Goal: Task Accomplishment & Management: Manage account settings

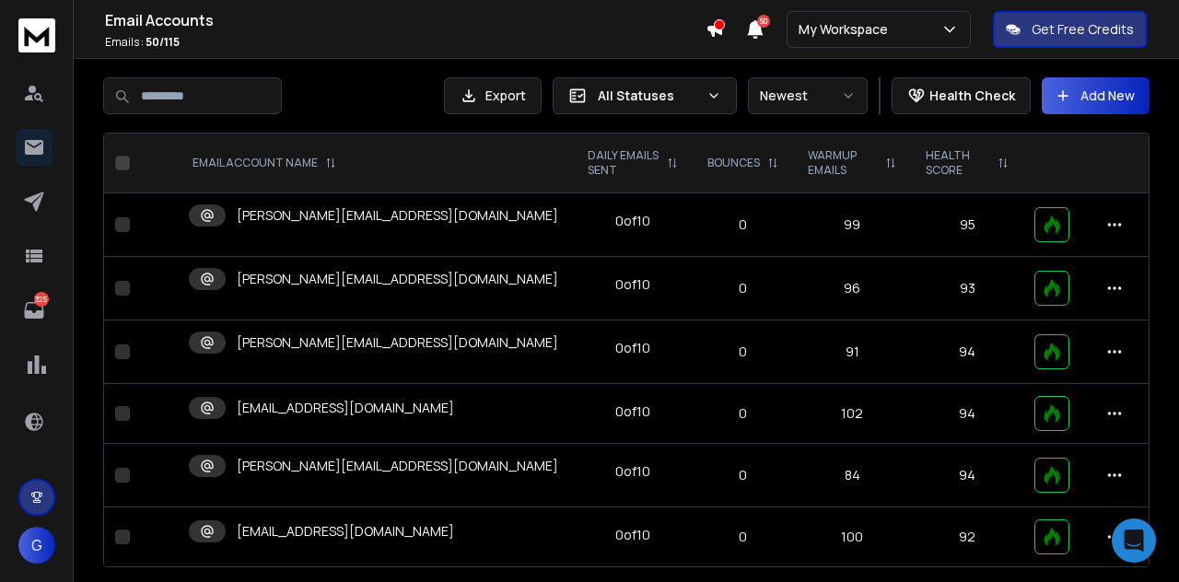
click at [345, 198] on td "[PERSON_NAME][EMAIL_ADDRESS][DOMAIN_NAME]" at bounding box center [375, 225] width 395 height 64
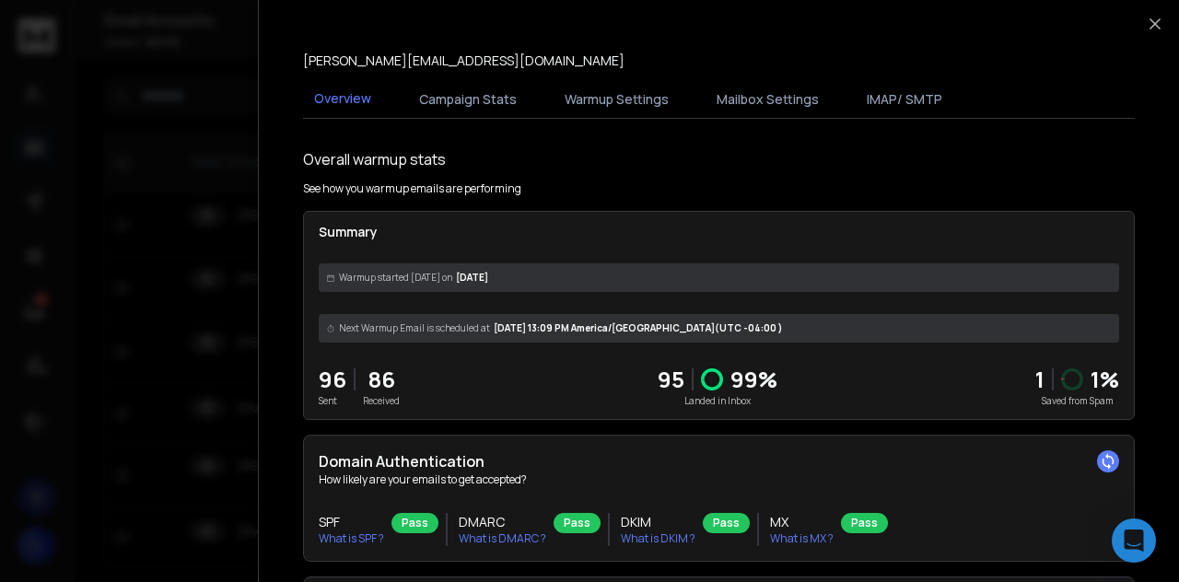
click at [633, 99] on button "Warmup Settings" at bounding box center [616, 99] width 126 height 41
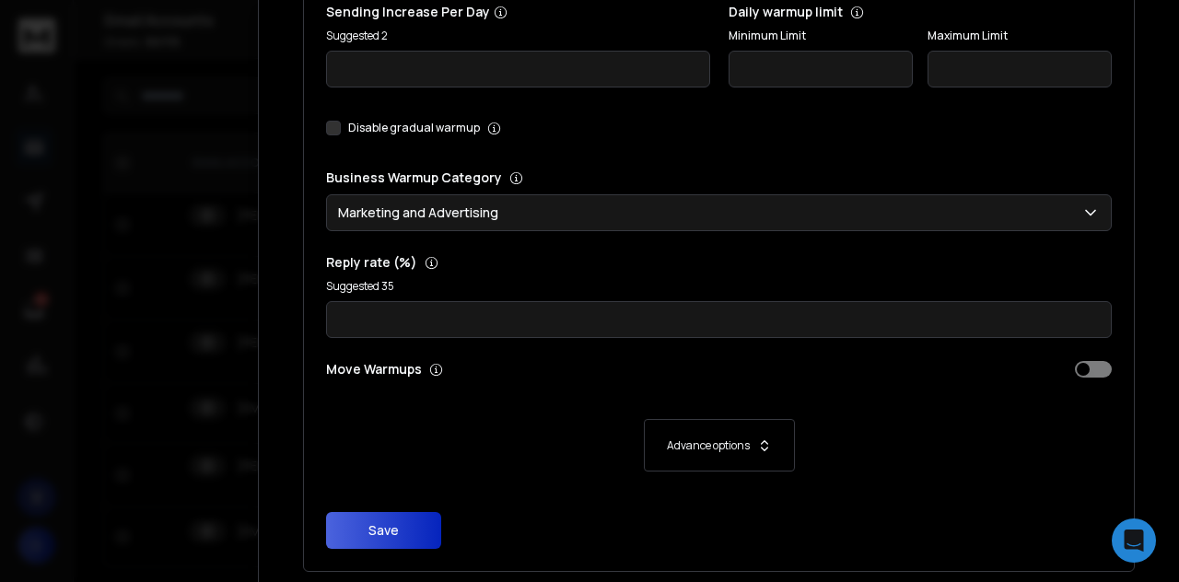
scroll to position [424, 0]
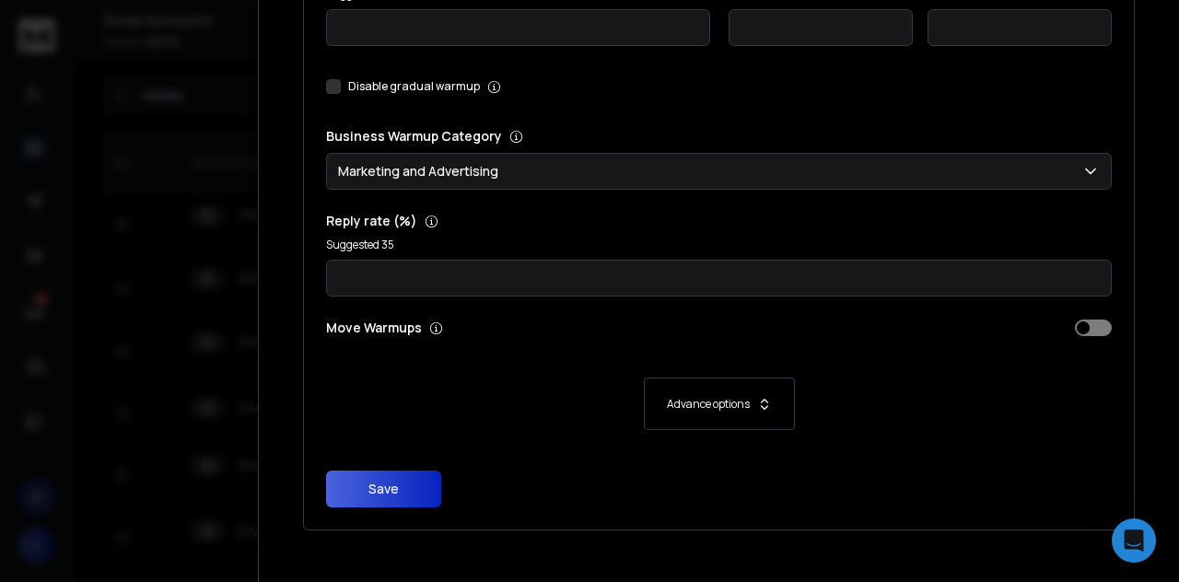
click at [142, 379] on div at bounding box center [589, 291] width 1179 height 582
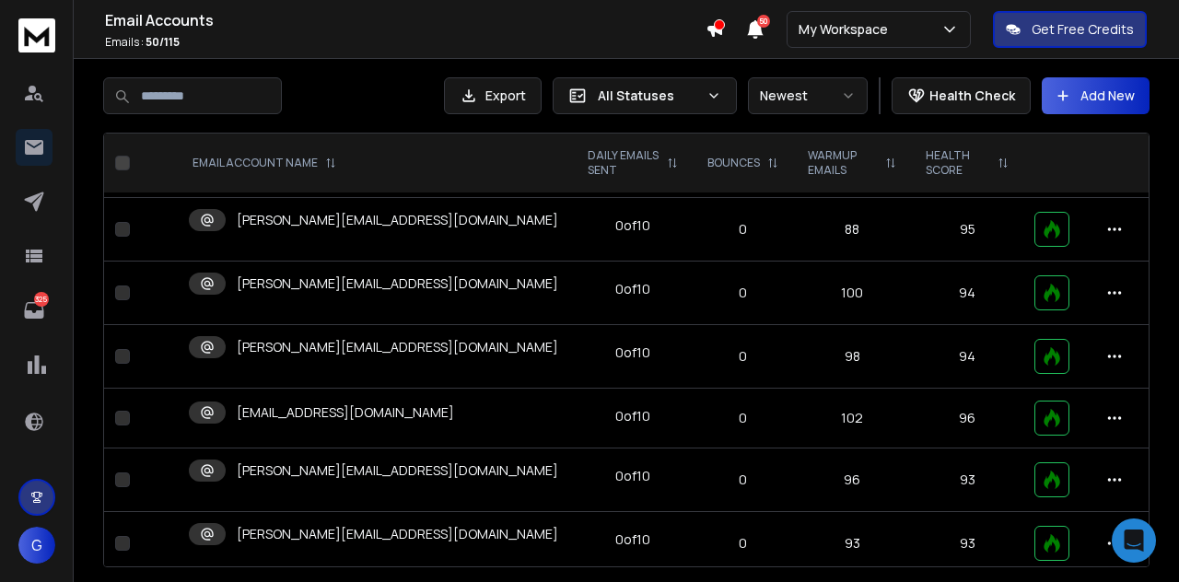
scroll to position [1159, 0]
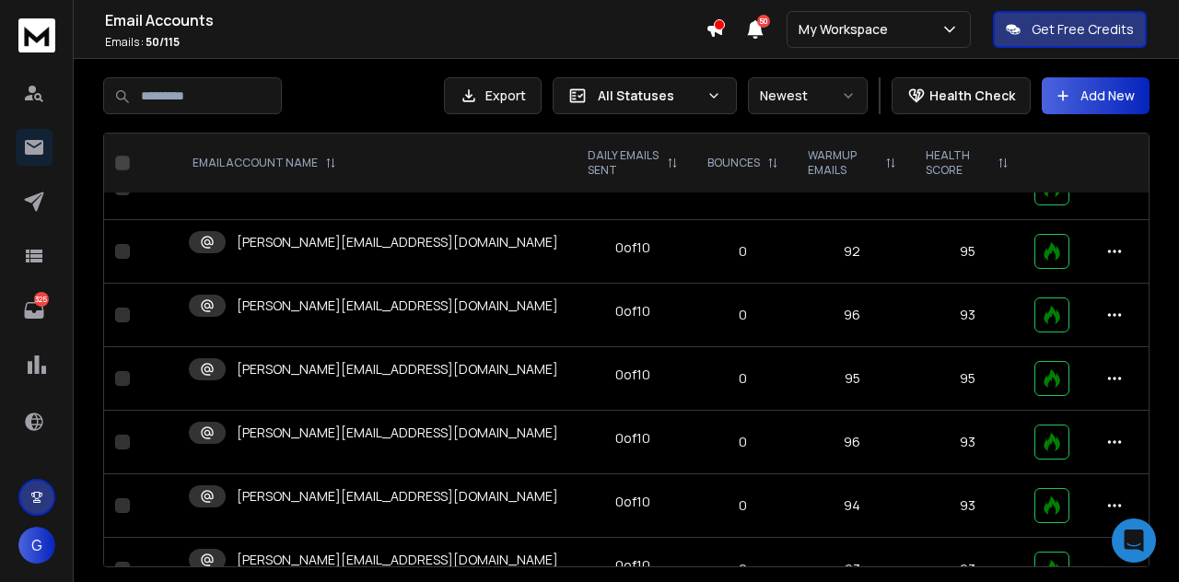
click at [385, 487] on p "[PERSON_NAME][EMAIL_ADDRESS][DOMAIN_NAME]" at bounding box center [397, 496] width 321 height 18
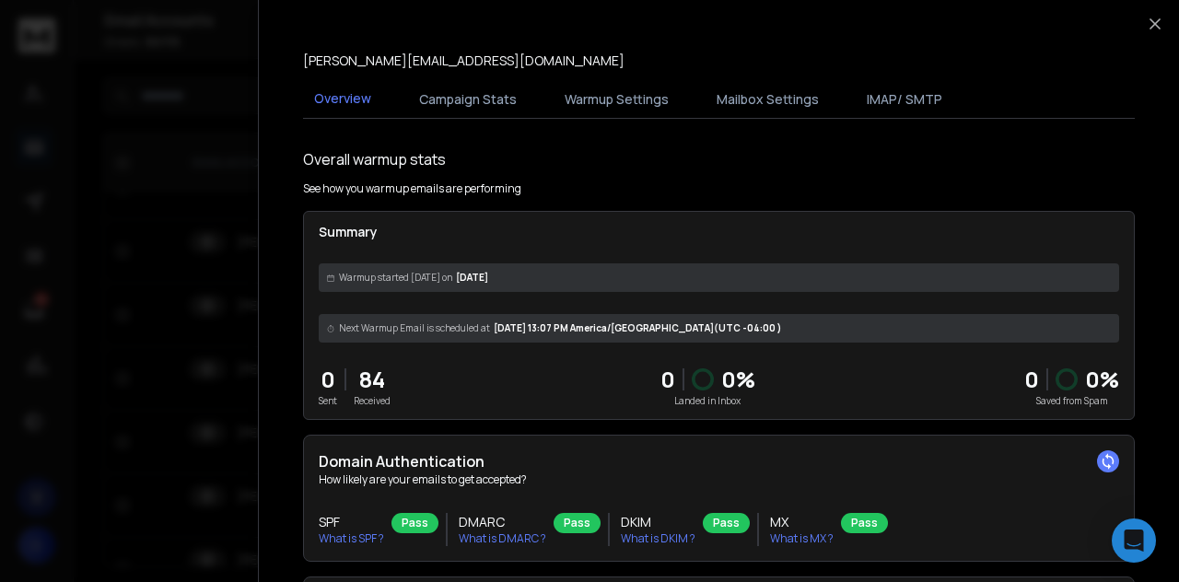
click at [623, 106] on button "Warmup Settings" at bounding box center [616, 99] width 126 height 41
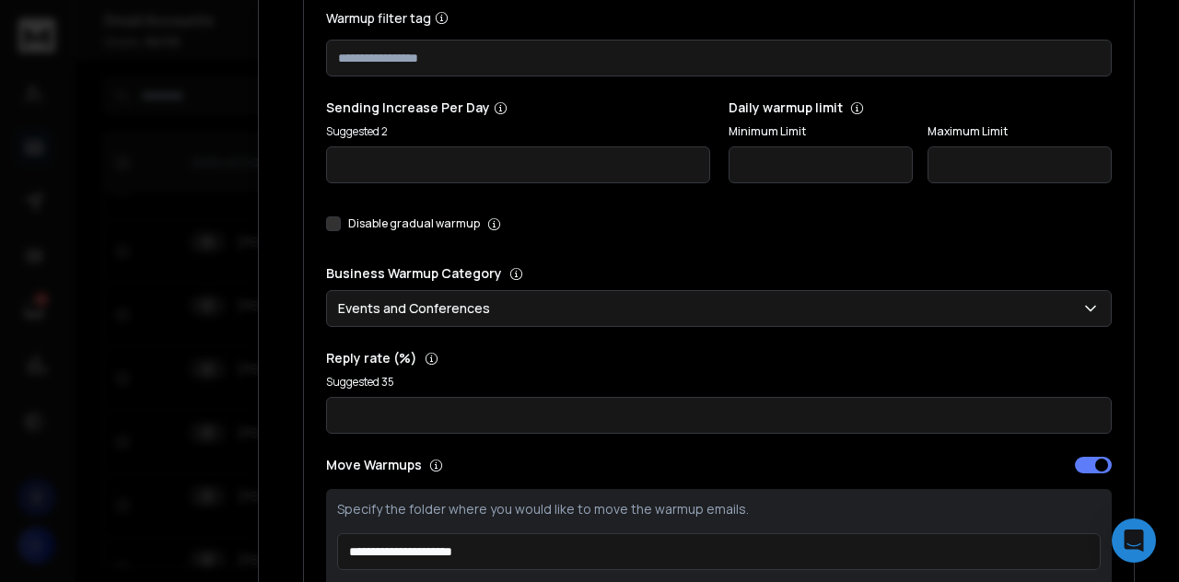
scroll to position [287, 0]
click at [172, 376] on div at bounding box center [589, 291] width 1179 height 582
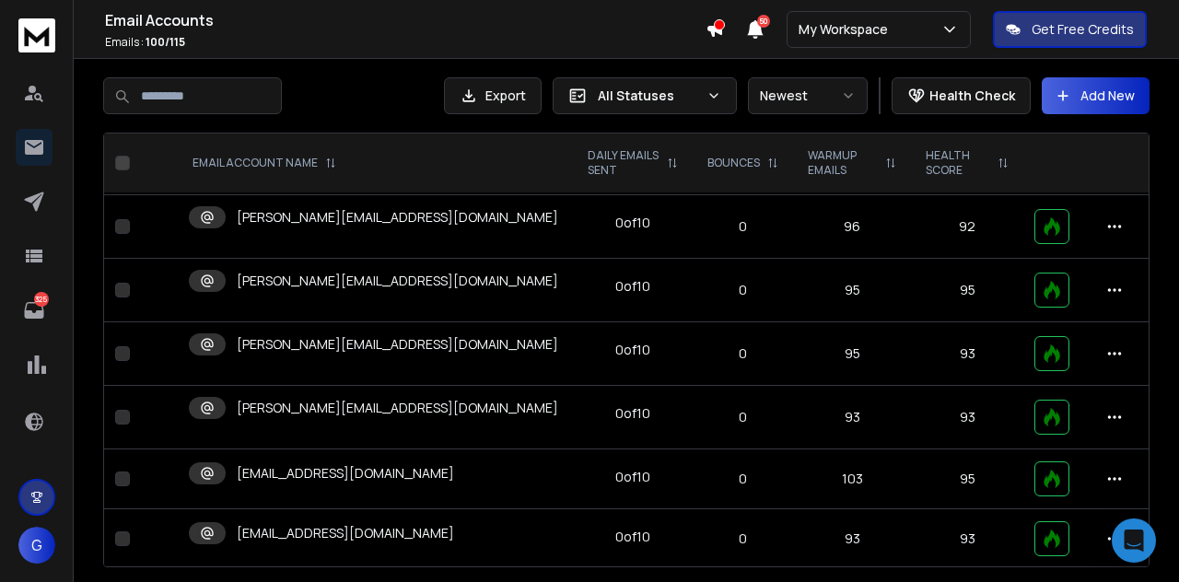
scroll to position [3826, 0]
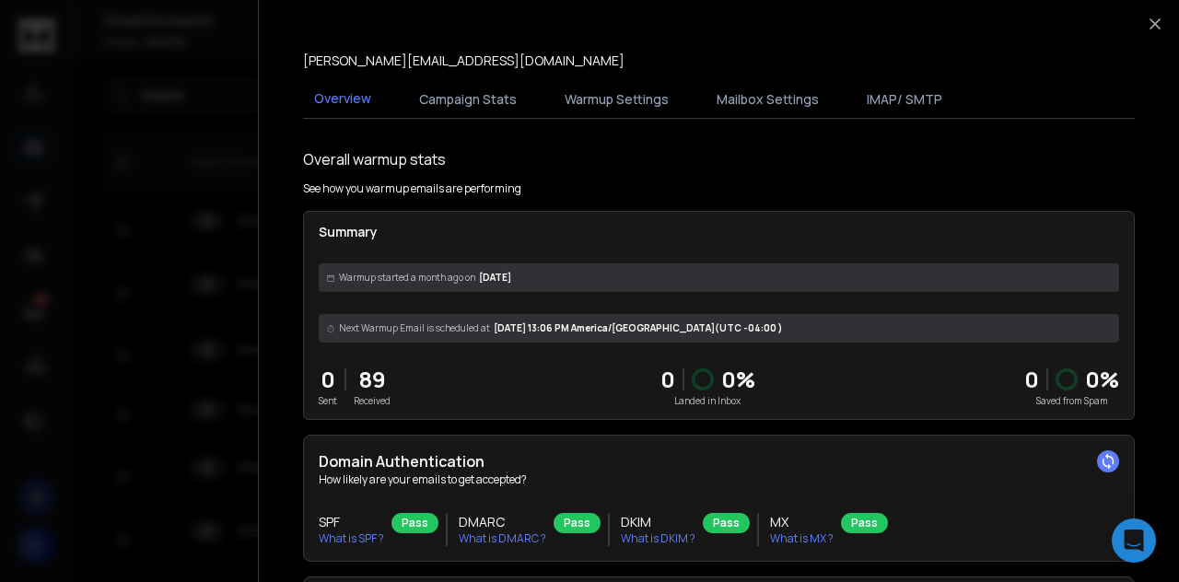
click at [576, 101] on button "Warmup Settings" at bounding box center [616, 99] width 126 height 41
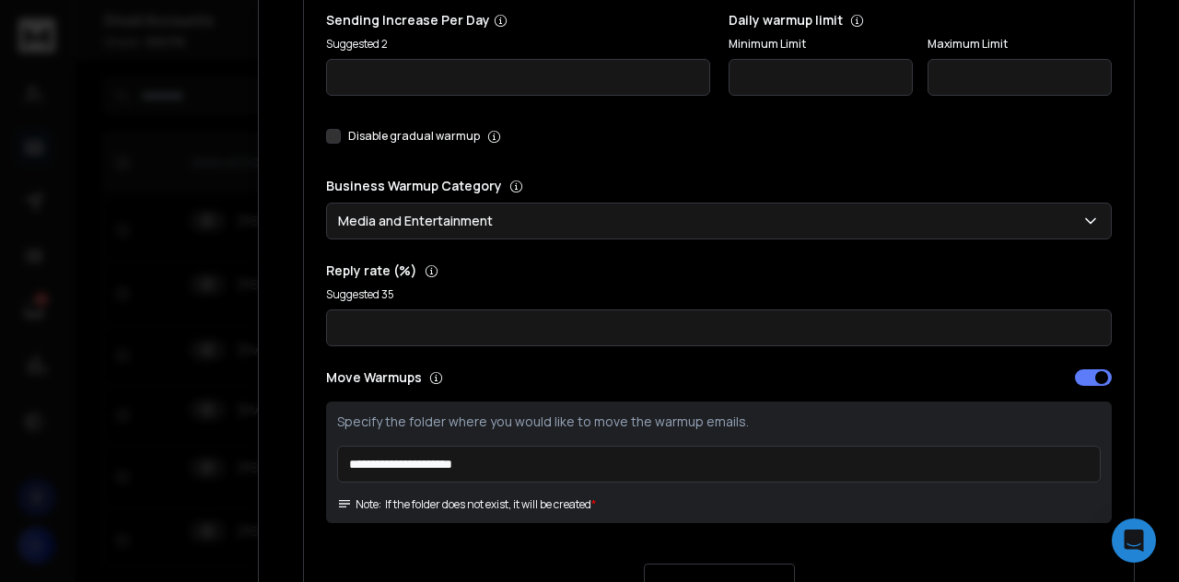
scroll to position [0, 0]
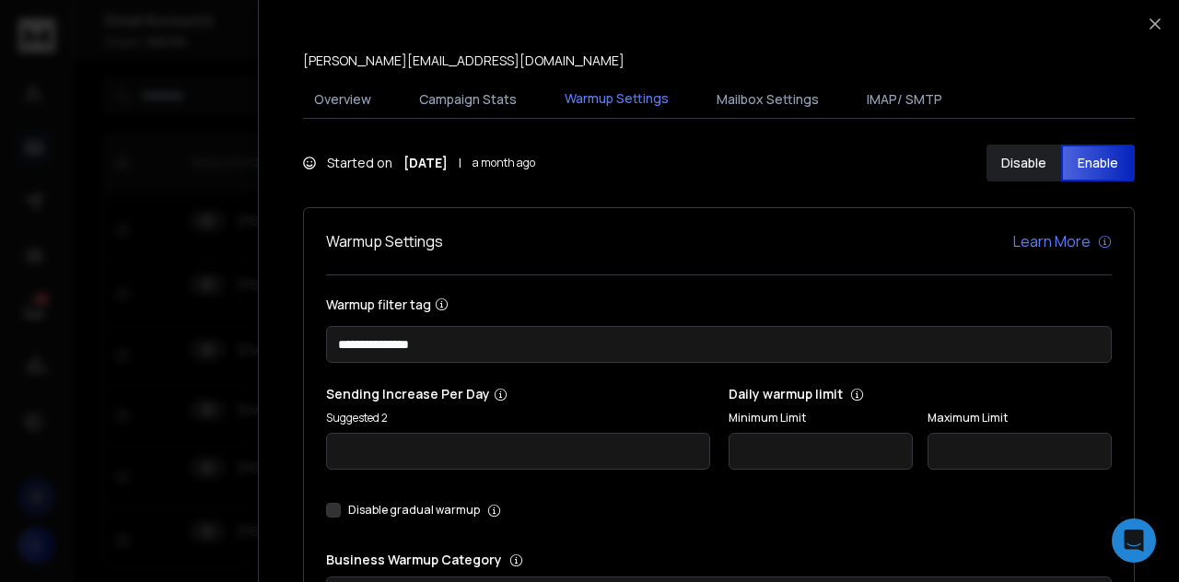
click at [283, 234] on div "**********" at bounding box center [719, 571] width 876 height 1098
click at [176, 234] on div at bounding box center [589, 291] width 1179 height 582
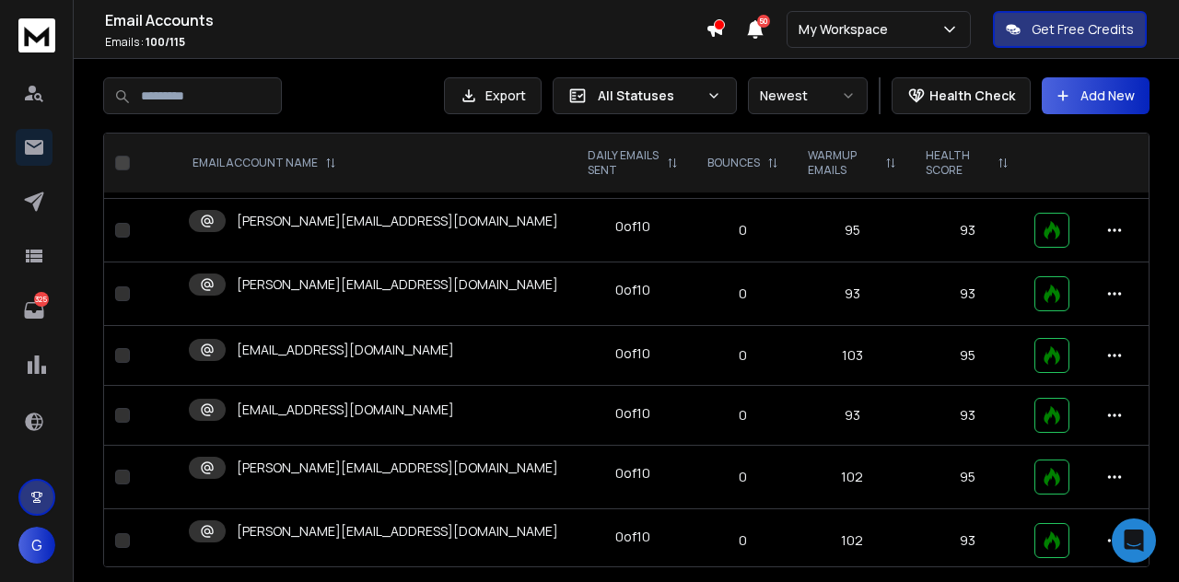
scroll to position [2813, 0]
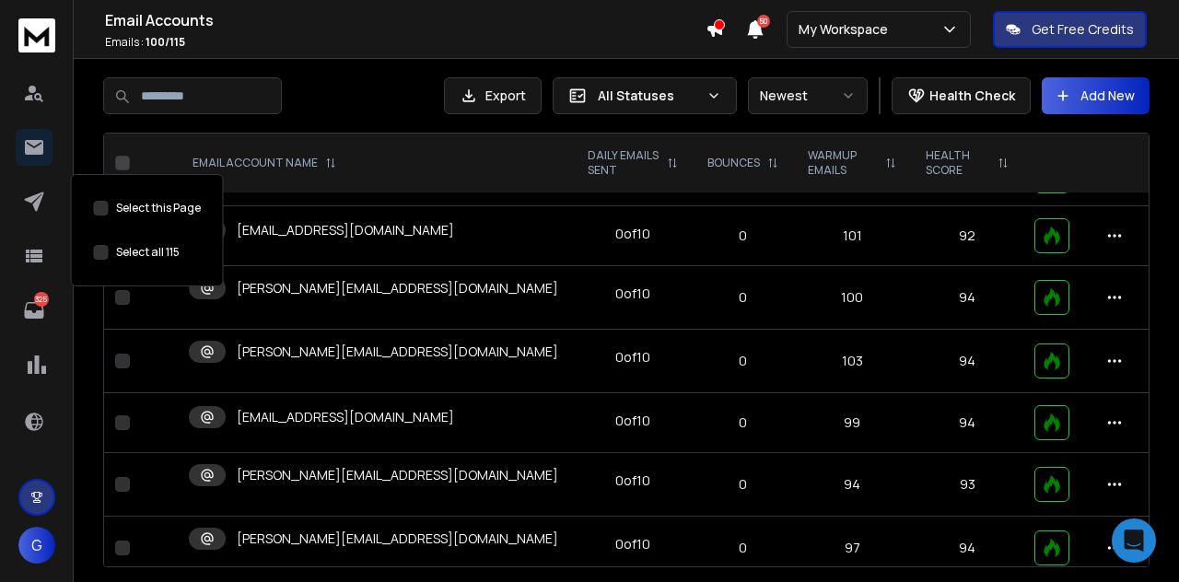
click at [100, 253] on button "Select this Page" at bounding box center [101, 252] width 15 height 15
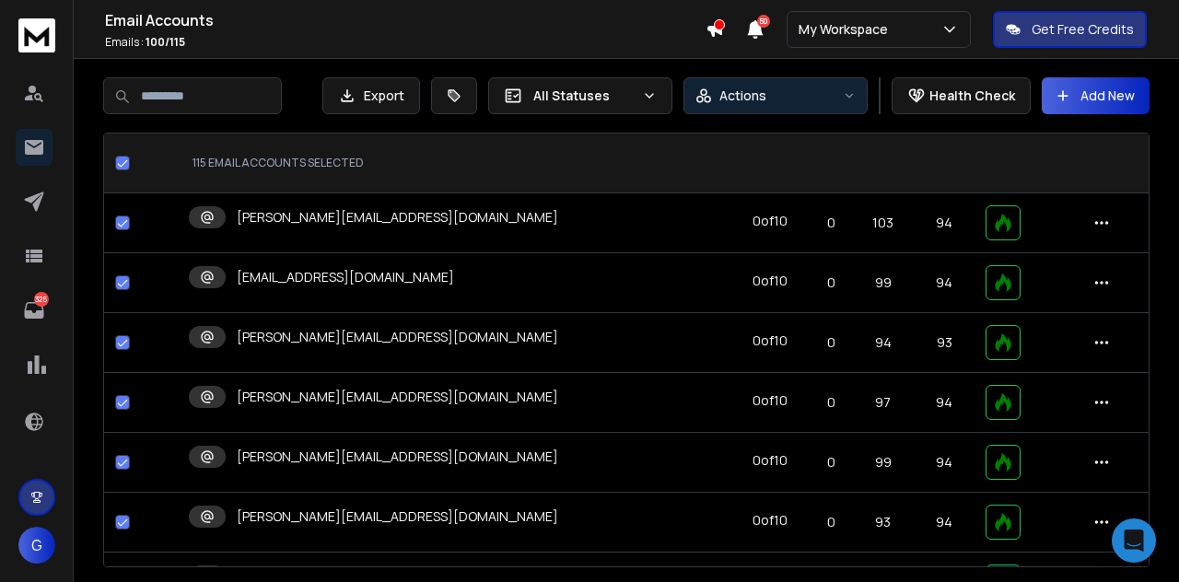
click at [701, 111] on button "Actions" at bounding box center [775, 95] width 184 height 37
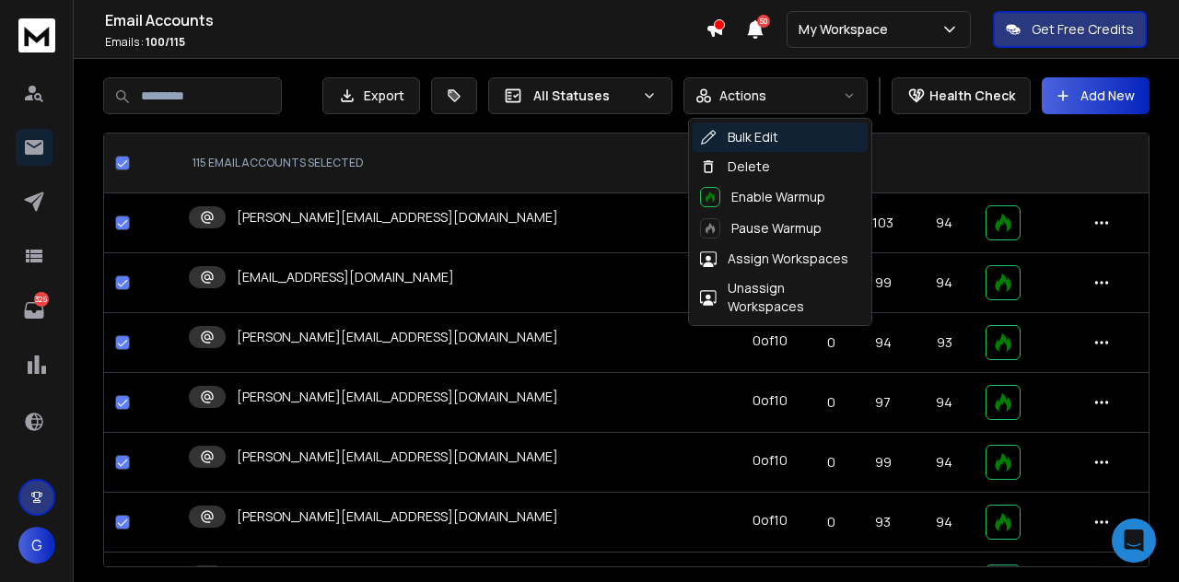
click at [702, 138] on icon at bounding box center [708, 137] width 17 height 17
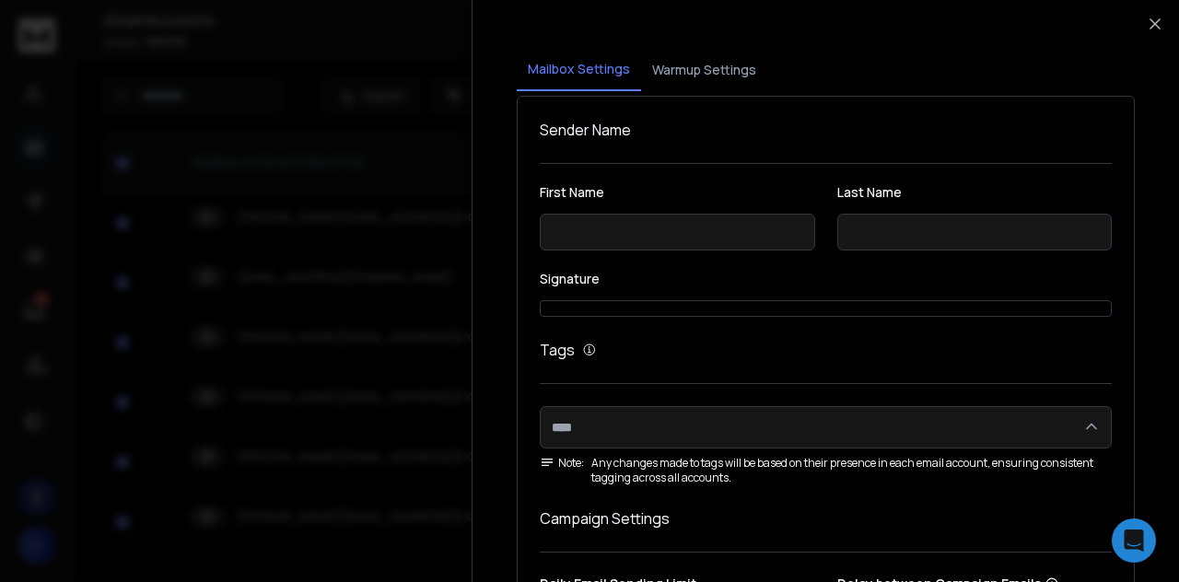
click at [734, 67] on button "Warmup Settings" at bounding box center [704, 70] width 126 height 41
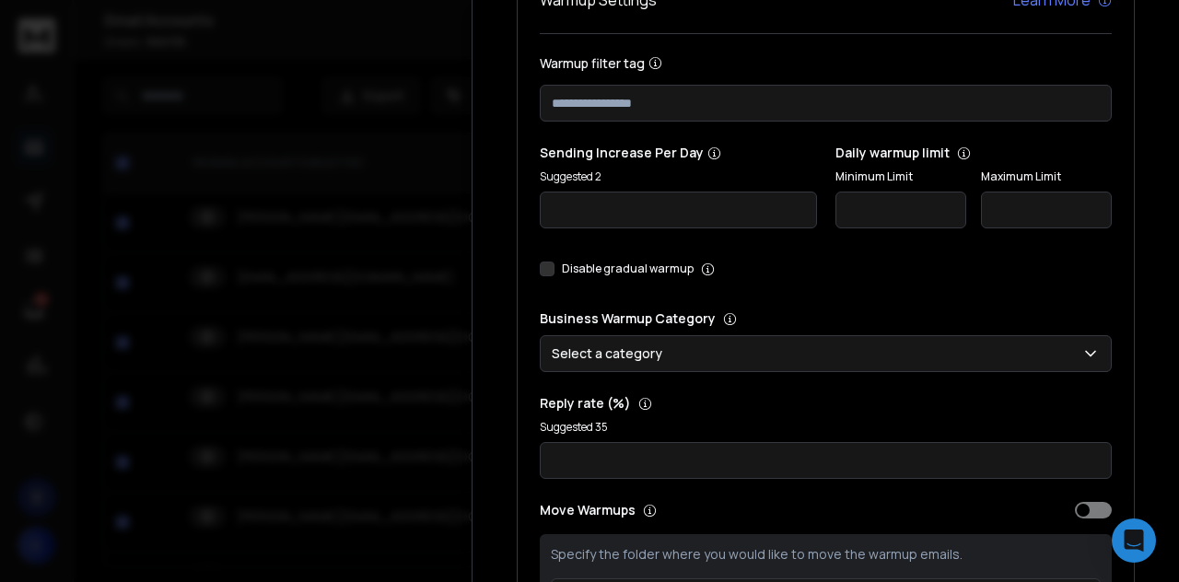
scroll to position [224, 0]
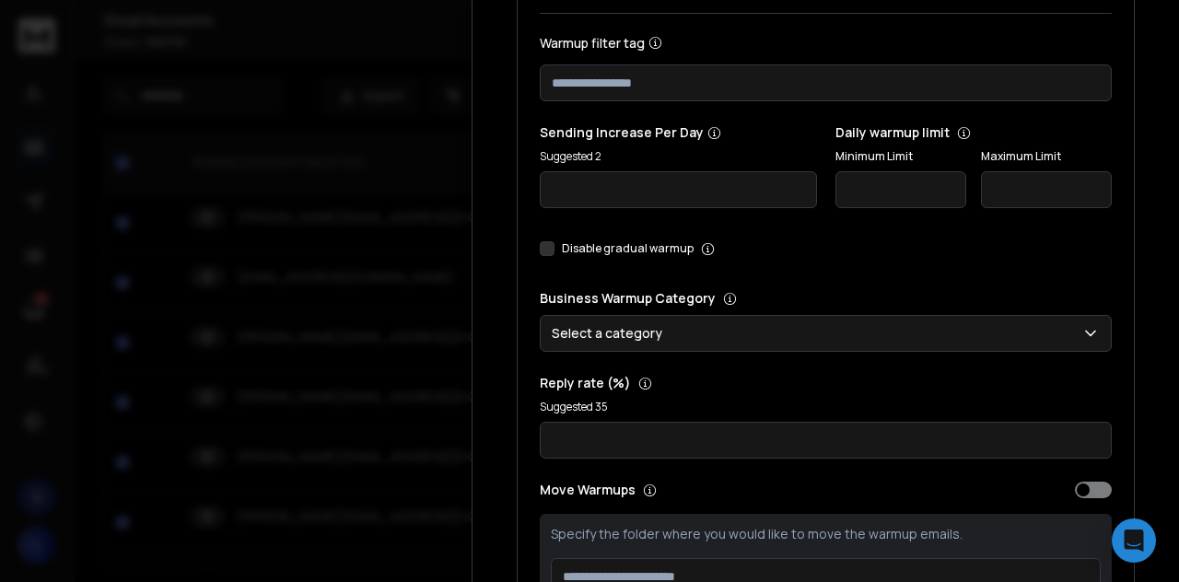
click at [788, 180] on input "number" at bounding box center [678, 189] width 277 height 37
type input "*"
click at [897, 193] on input "number" at bounding box center [900, 189] width 131 height 37
type input "**"
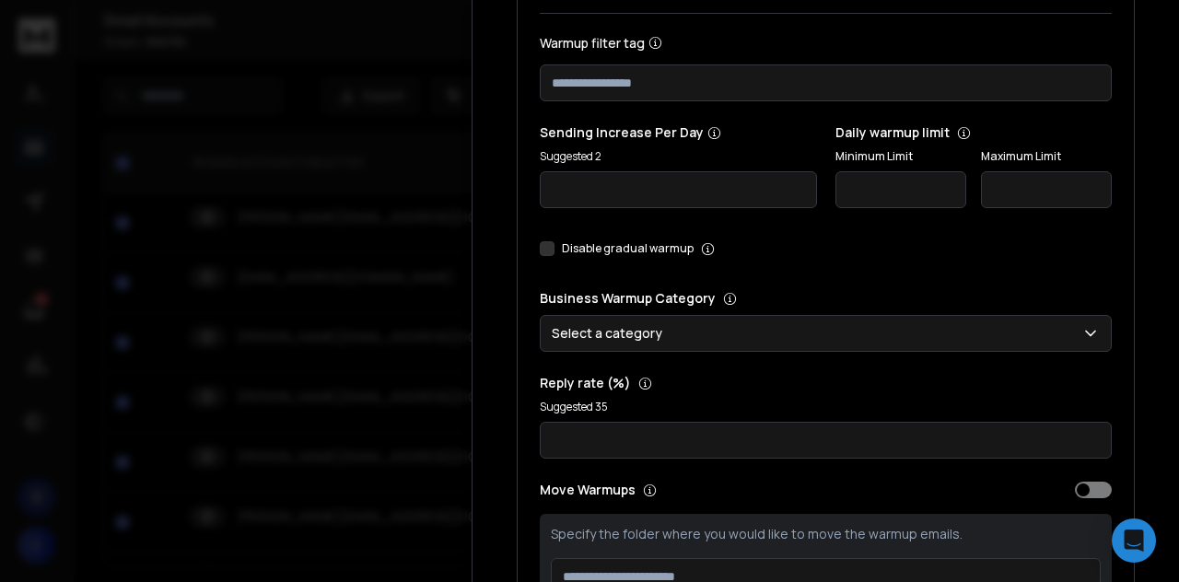
click at [652, 466] on form "Warmup Settings Learn More Warmup filter tag Sending Increase Per Day Suggested…" at bounding box center [826, 387] width 572 height 837
click at [652, 450] on input "number" at bounding box center [826, 440] width 572 height 37
type input "**"
click at [714, 398] on div "Reply rate (%) Suggested 35 **" at bounding box center [826, 416] width 572 height 85
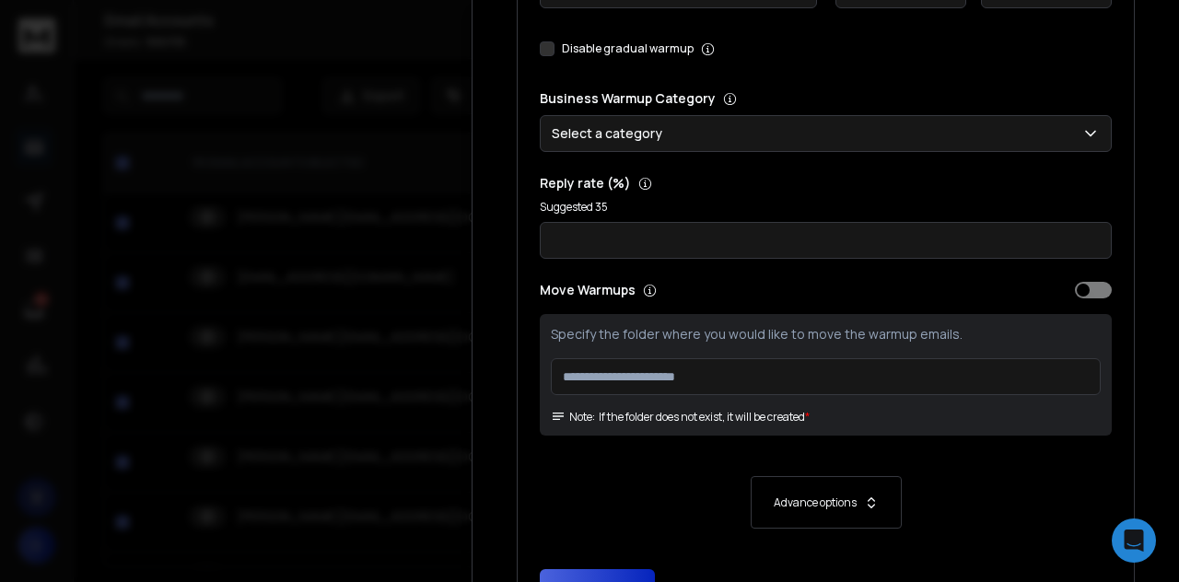
scroll to position [522, 0]
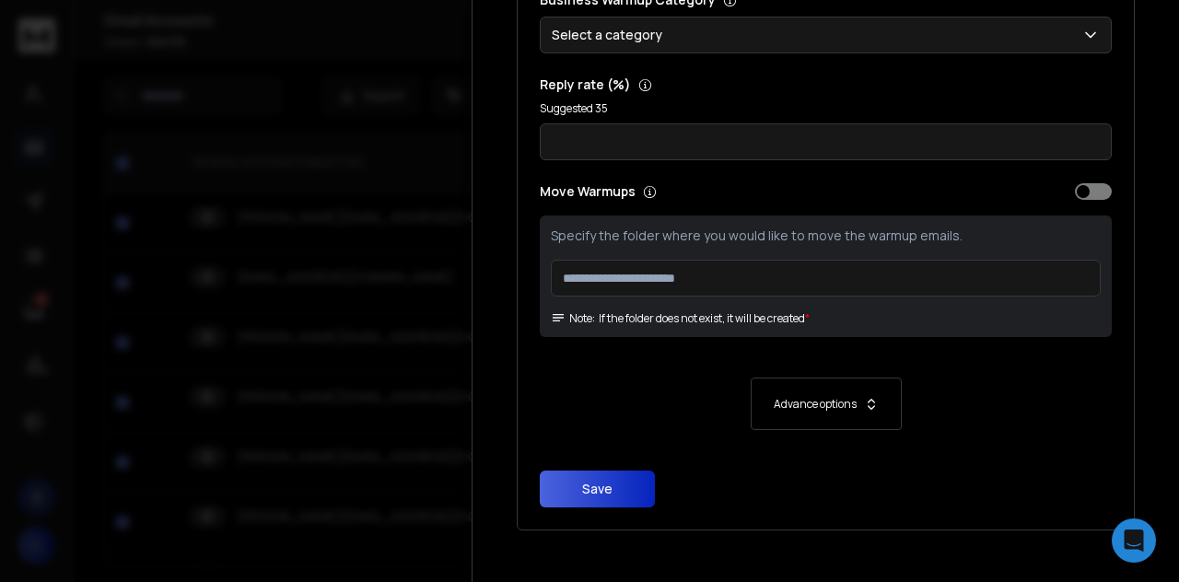
click at [600, 484] on button "Save" at bounding box center [597, 489] width 115 height 37
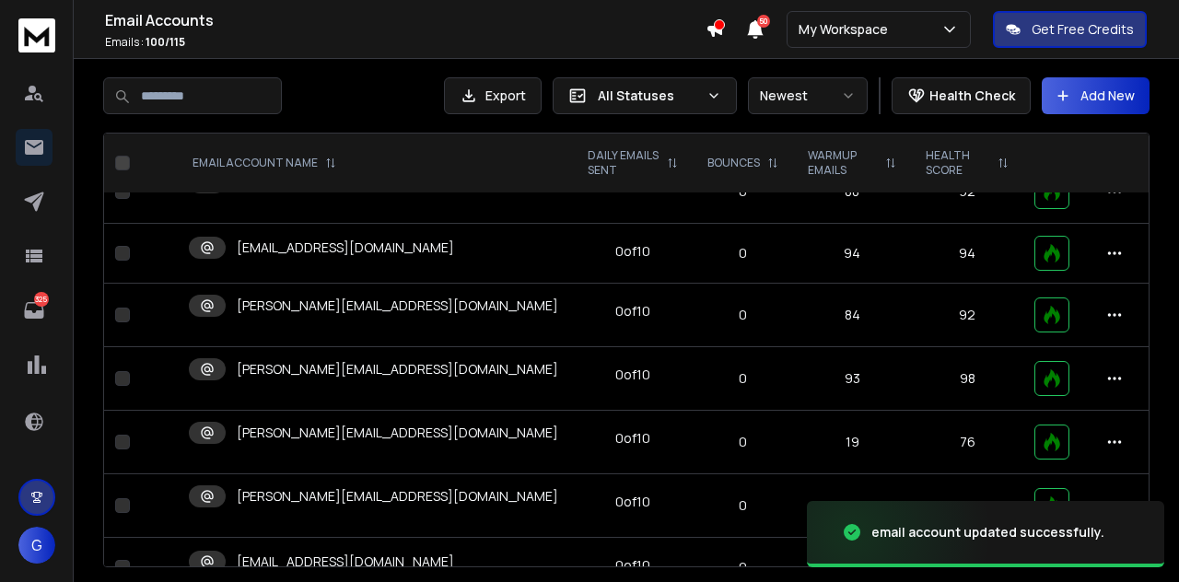
scroll to position [4953, 0]
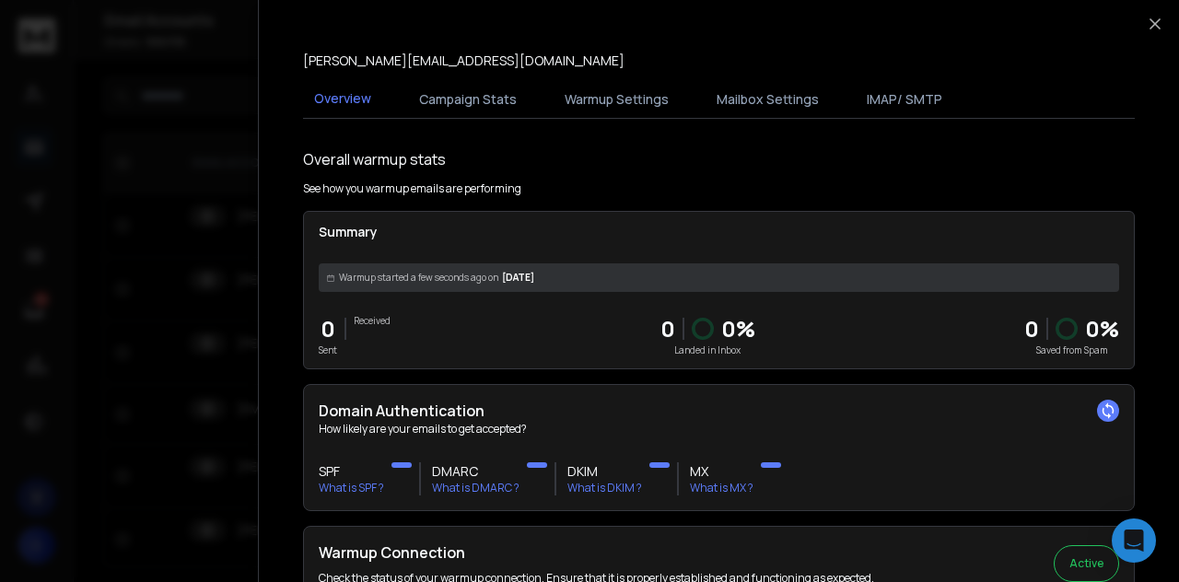
click at [643, 99] on button "Warmup Settings" at bounding box center [616, 99] width 126 height 41
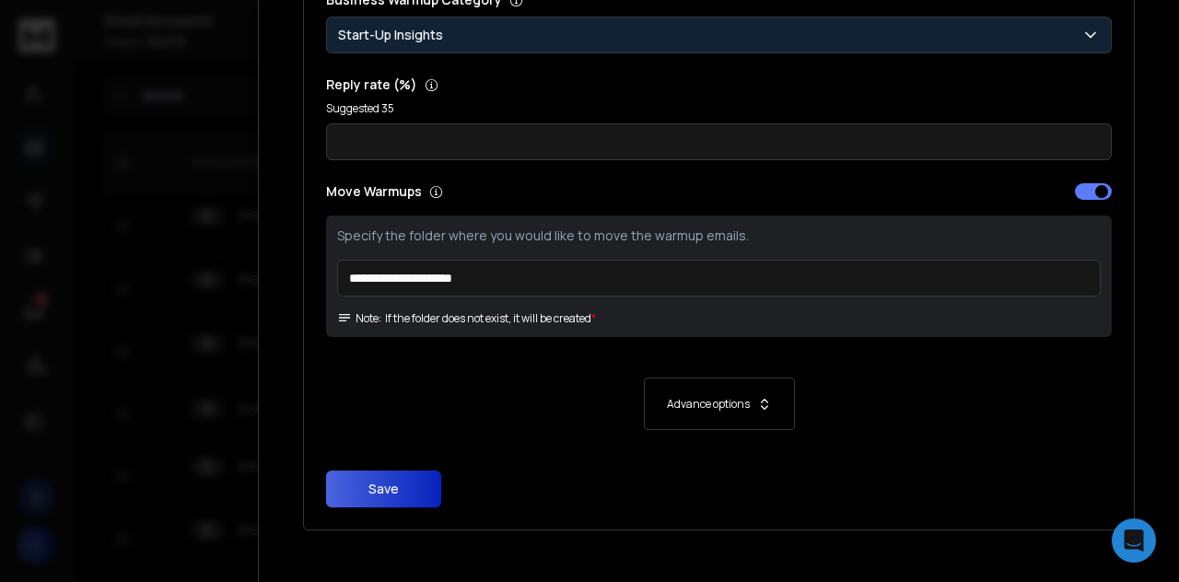
scroll to position [0, 0]
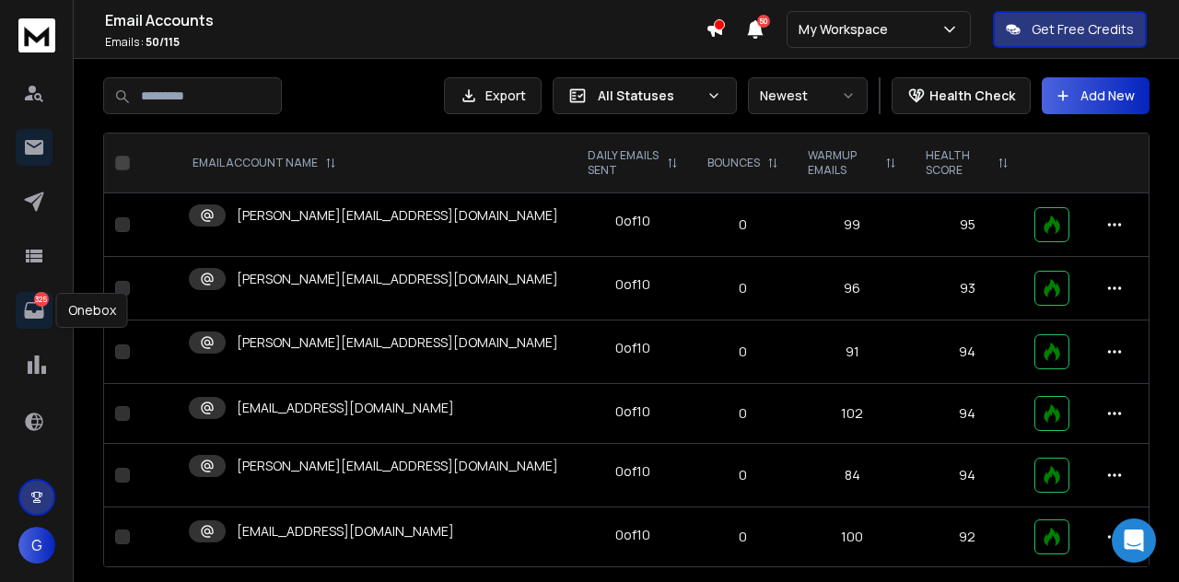
click at [32, 307] on icon at bounding box center [34, 310] width 22 height 22
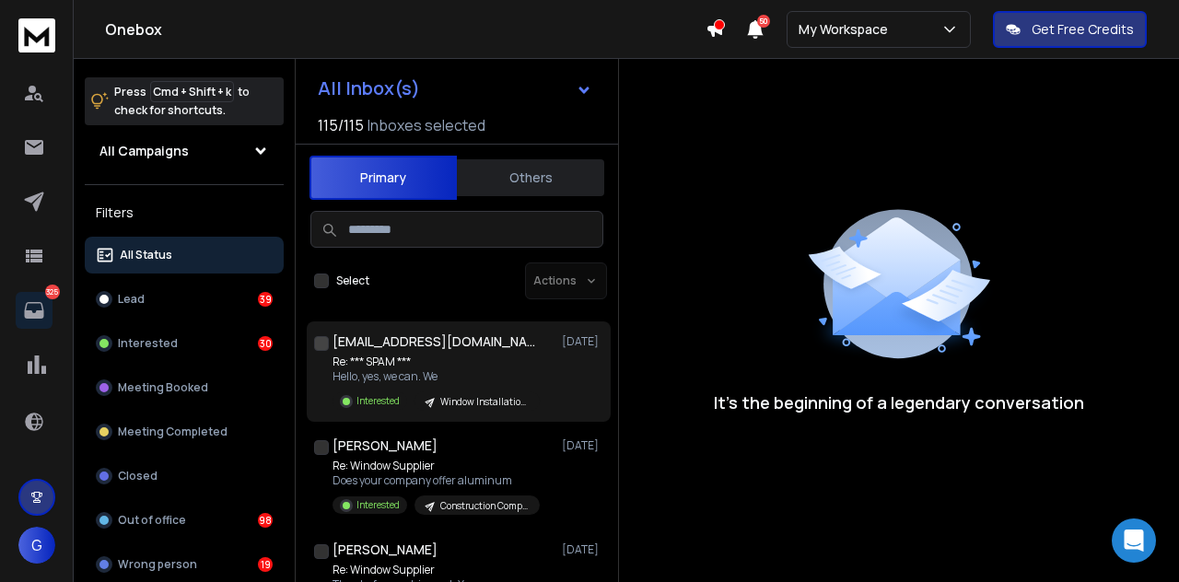
click at [452, 364] on p "Re: *** SPAM ***" at bounding box center [435, 362] width 207 height 15
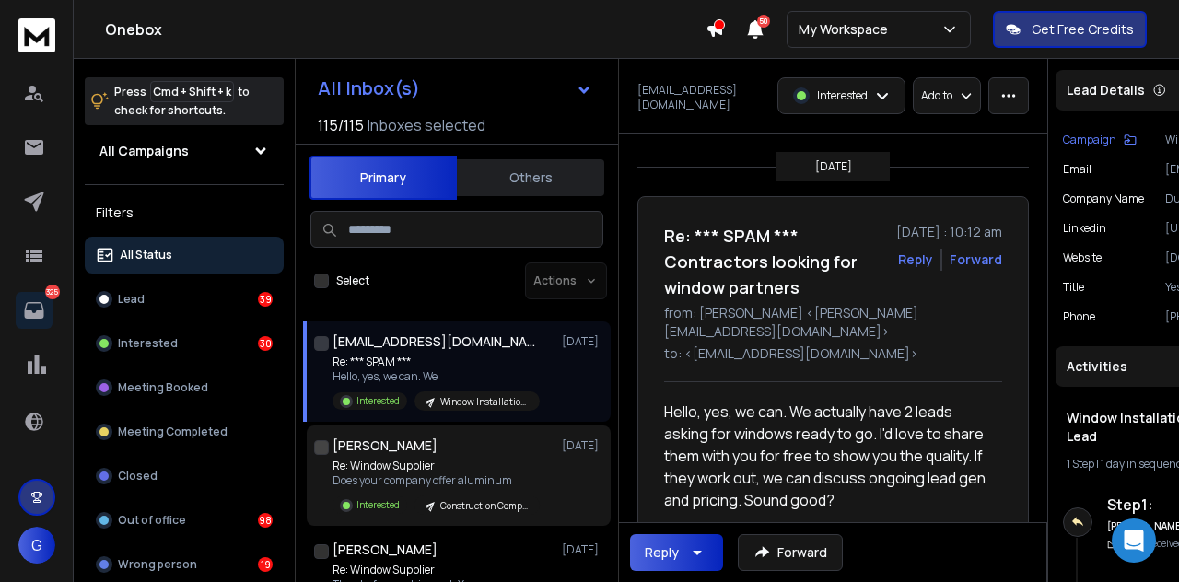
click at [469, 463] on p "Re: Window Supplier" at bounding box center [435, 466] width 207 height 15
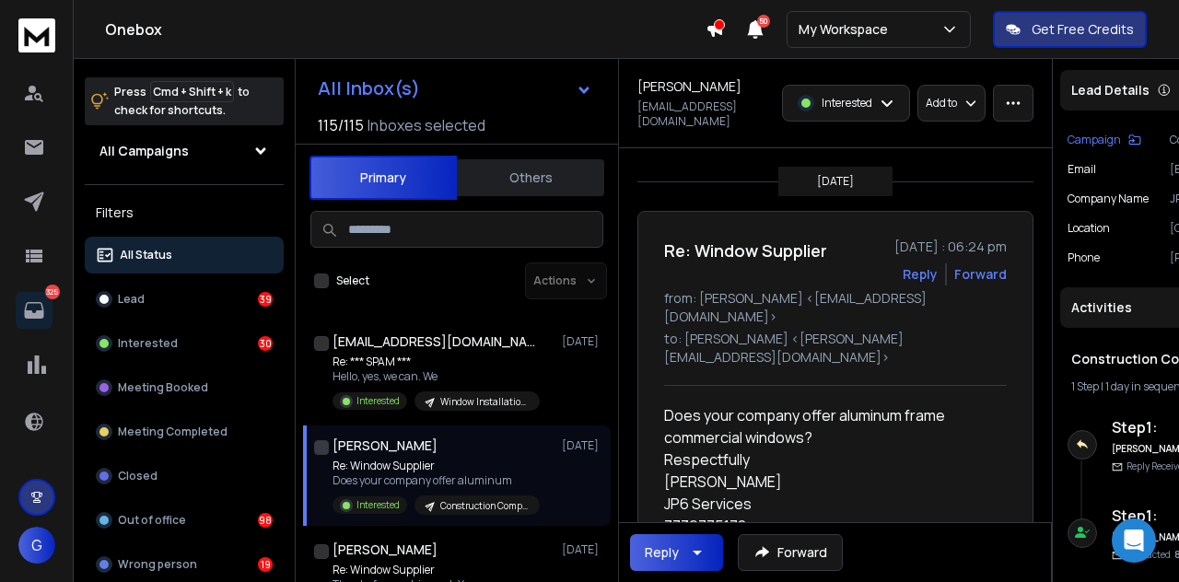
scroll to position [140, 0]
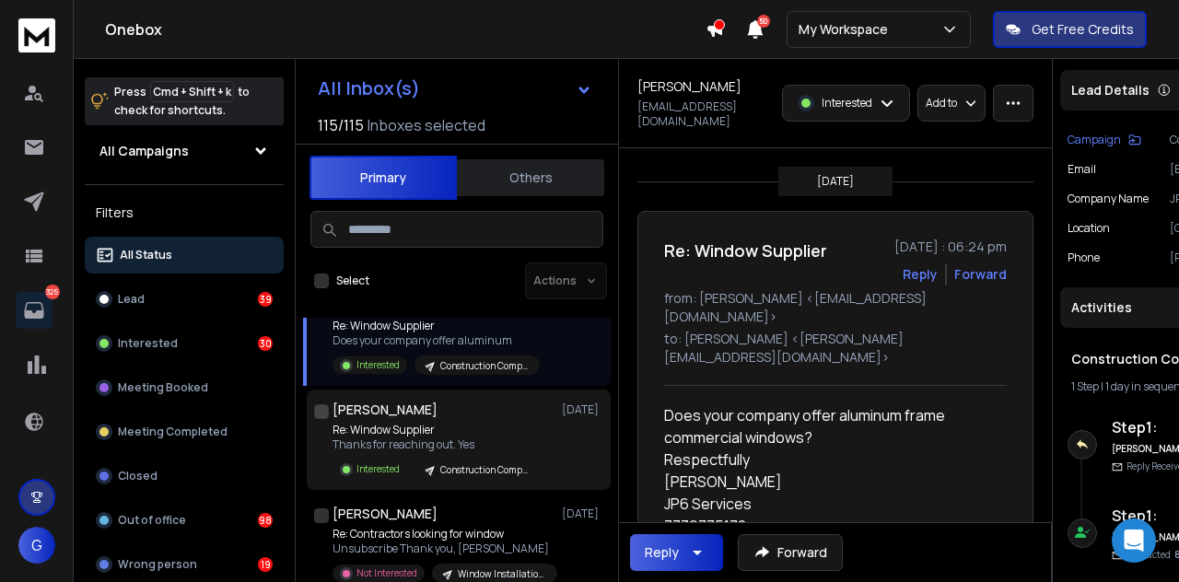
click at [477, 416] on div "[PERSON_NAME] [DATE]" at bounding box center [467, 410] width 271 height 18
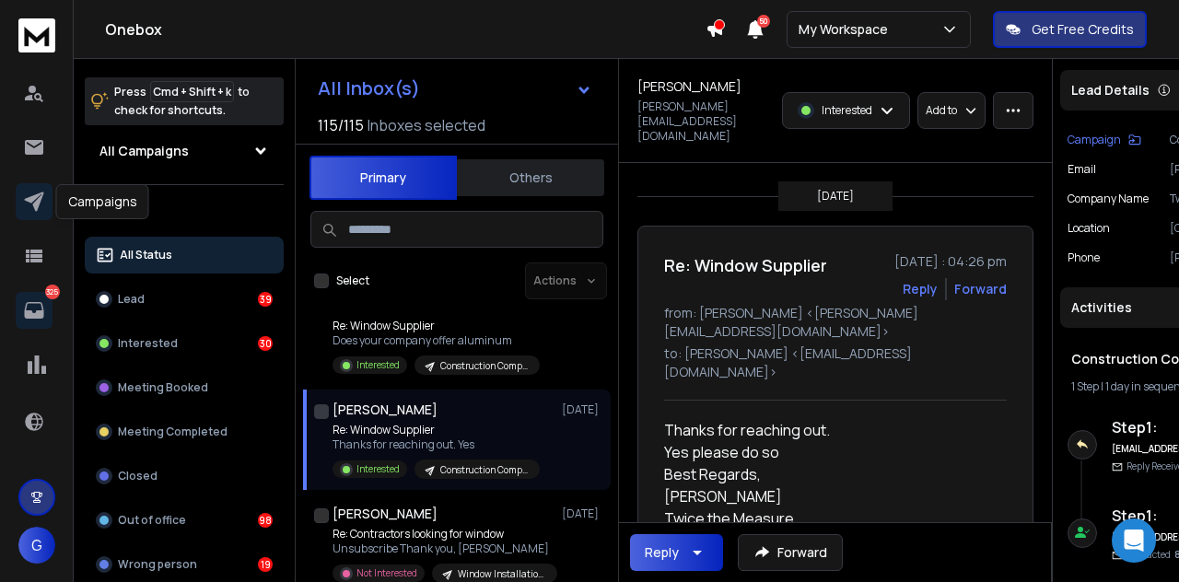
click at [37, 200] on icon at bounding box center [33, 201] width 19 height 19
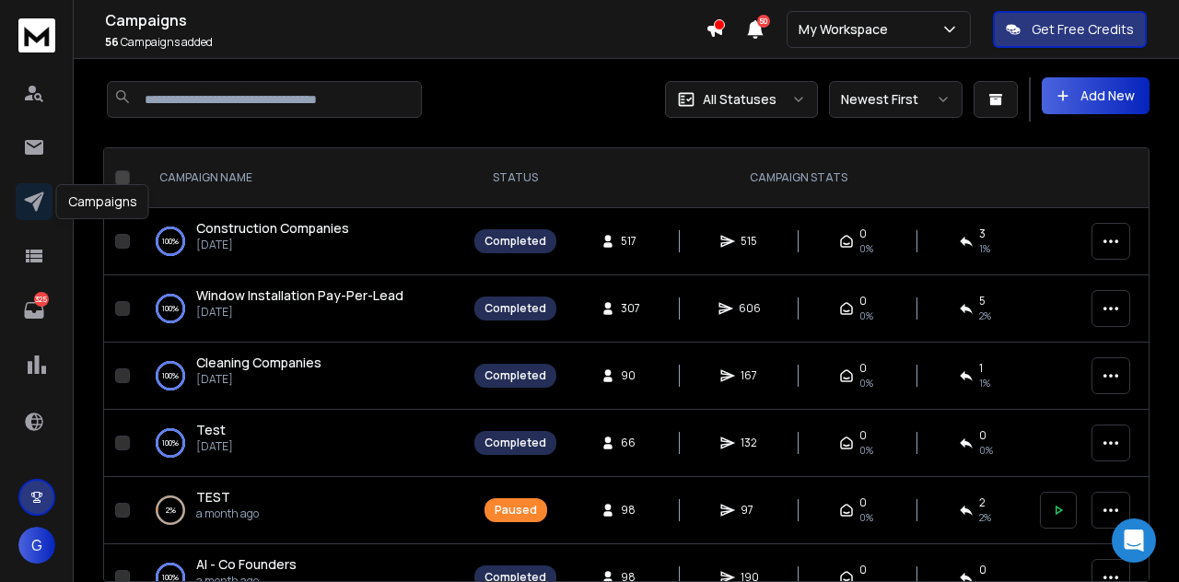
click at [307, 367] on span "Cleaning Companies" at bounding box center [258, 362] width 125 height 17
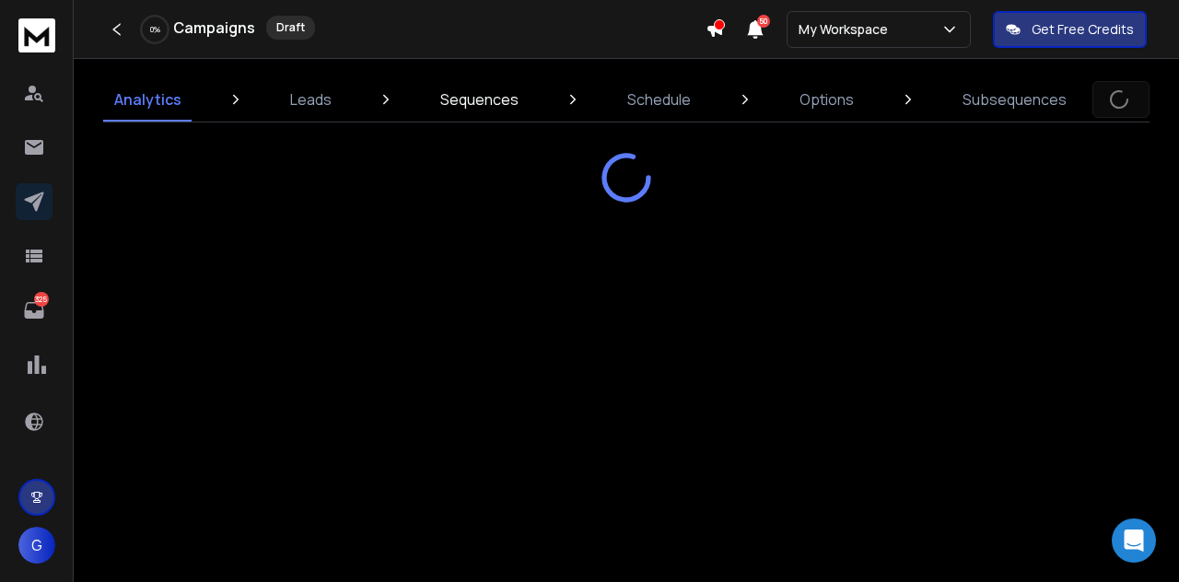
click at [472, 111] on link "Sequences" at bounding box center [479, 99] width 100 height 44
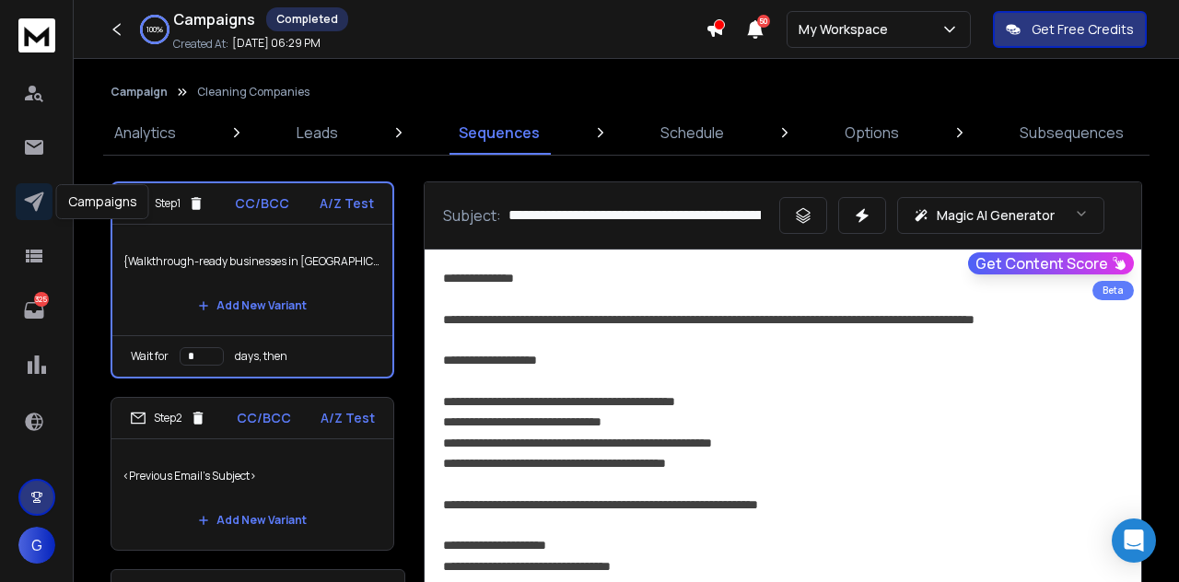
click at [25, 192] on icon at bounding box center [34, 202] width 22 height 22
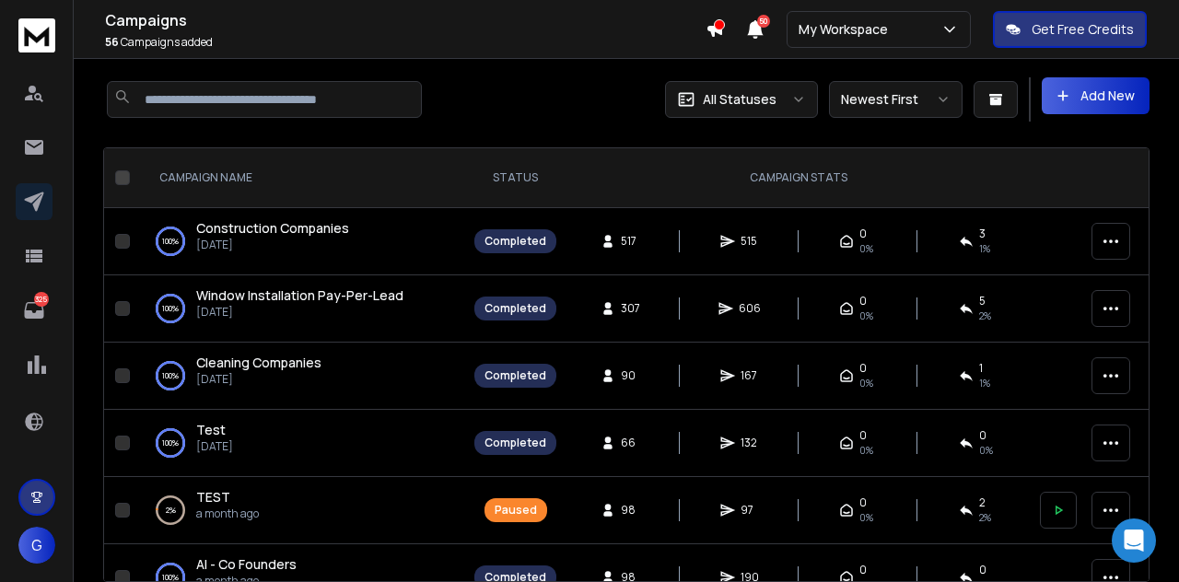
click at [297, 296] on span "Window Installation Pay-Per-Lead" at bounding box center [299, 294] width 207 height 17
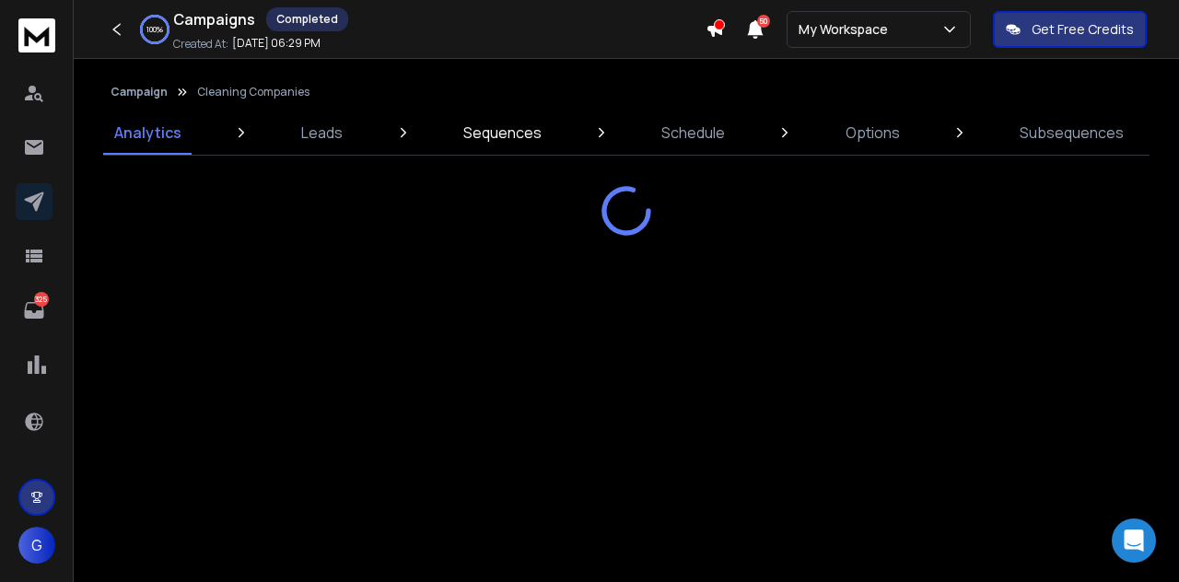
click at [493, 140] on p "Sequences" at bounding box center [502, 133] width 78 height 22
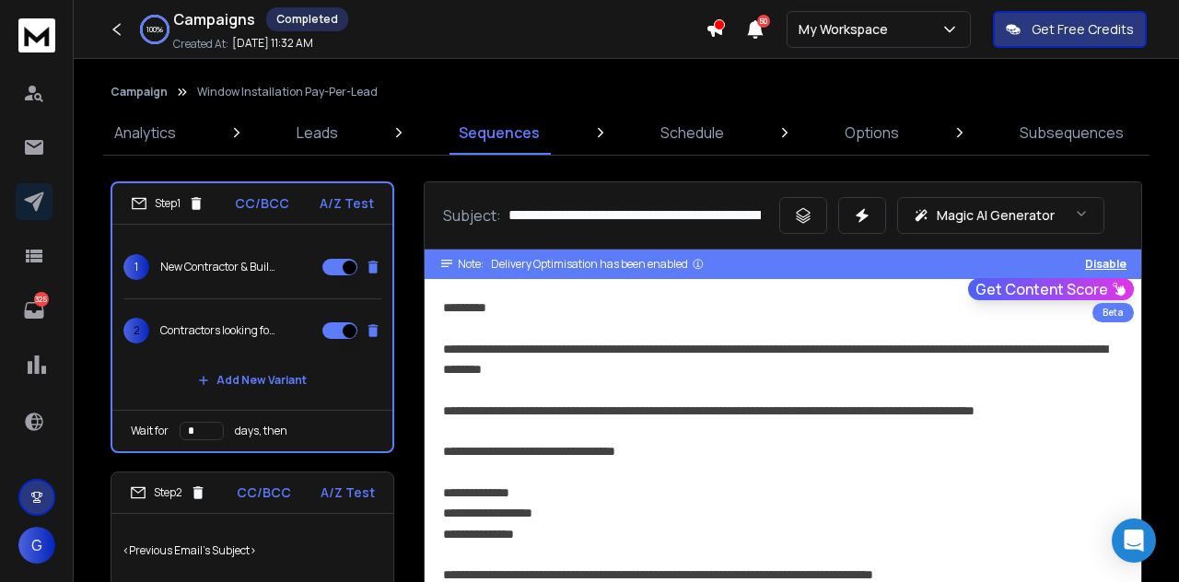
click at [236, 331] on p "Contractors looking for window partners" at bounding box center [219, 330] width 118 height 15
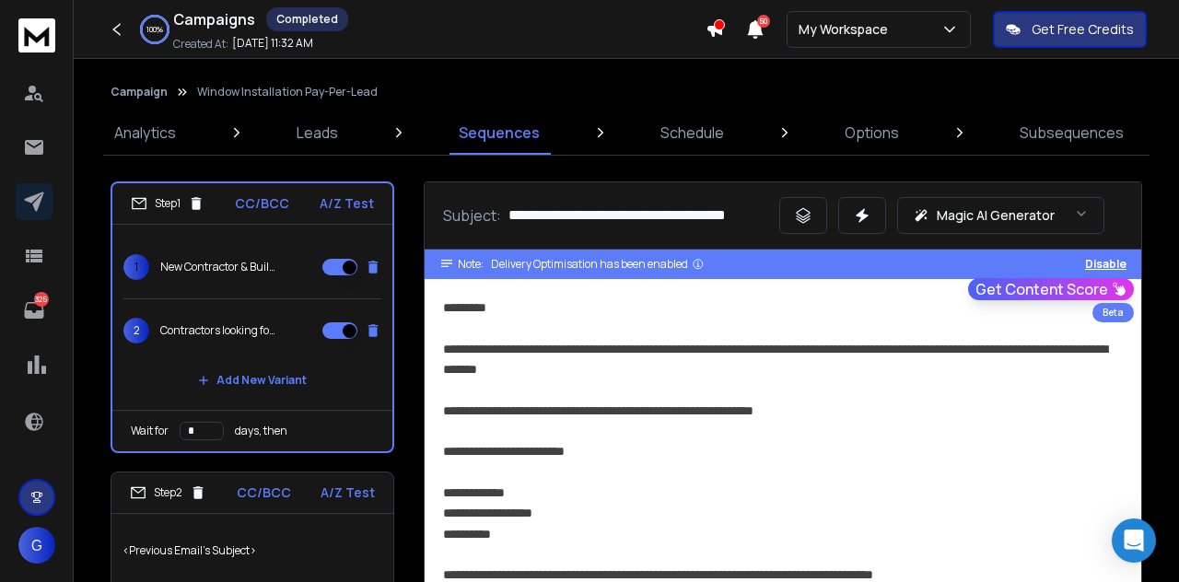
click at [253, 257] on div "1 New Contractor & Builder Leads for {{companyName}}" at bounding box center [200, 267] width 155 height 26
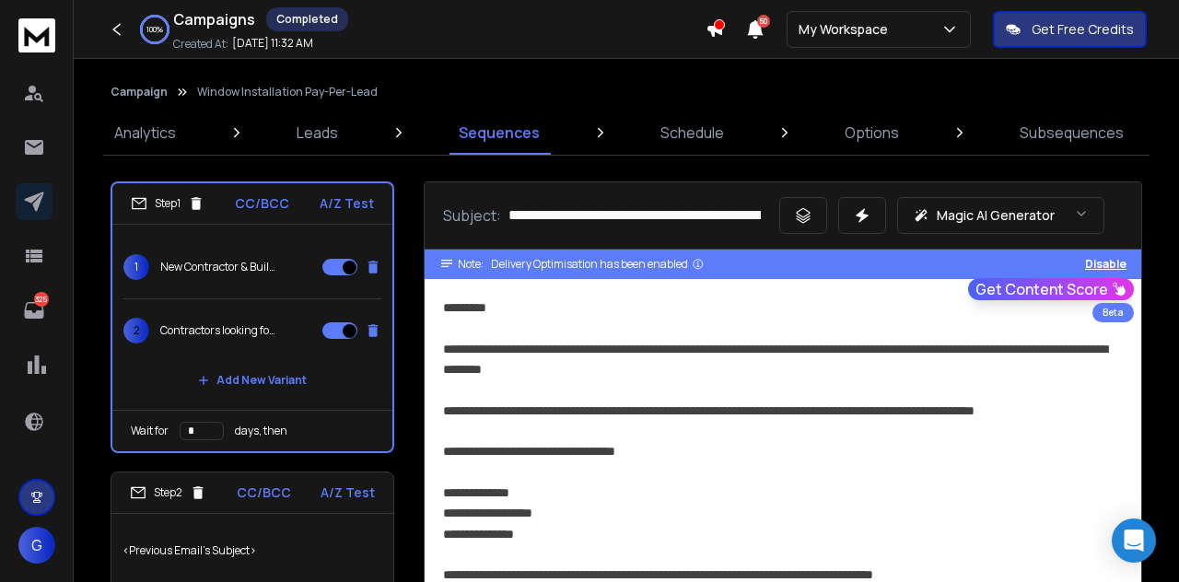
click at [584, 343] on div "**********" at bounding box center [783, 359] width 680 height 41
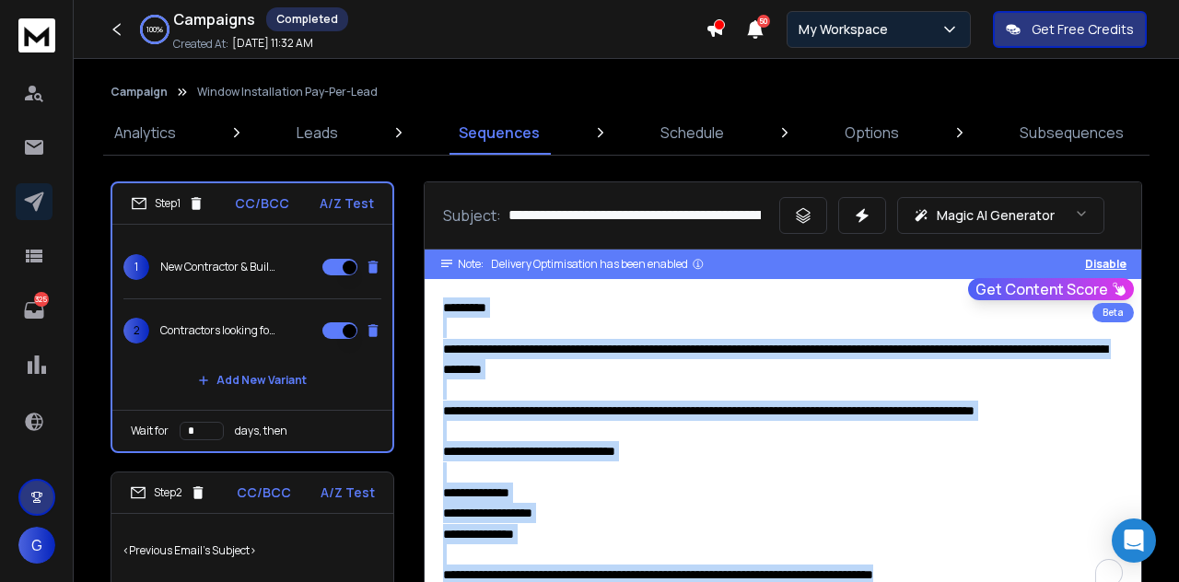
copy div "**********"
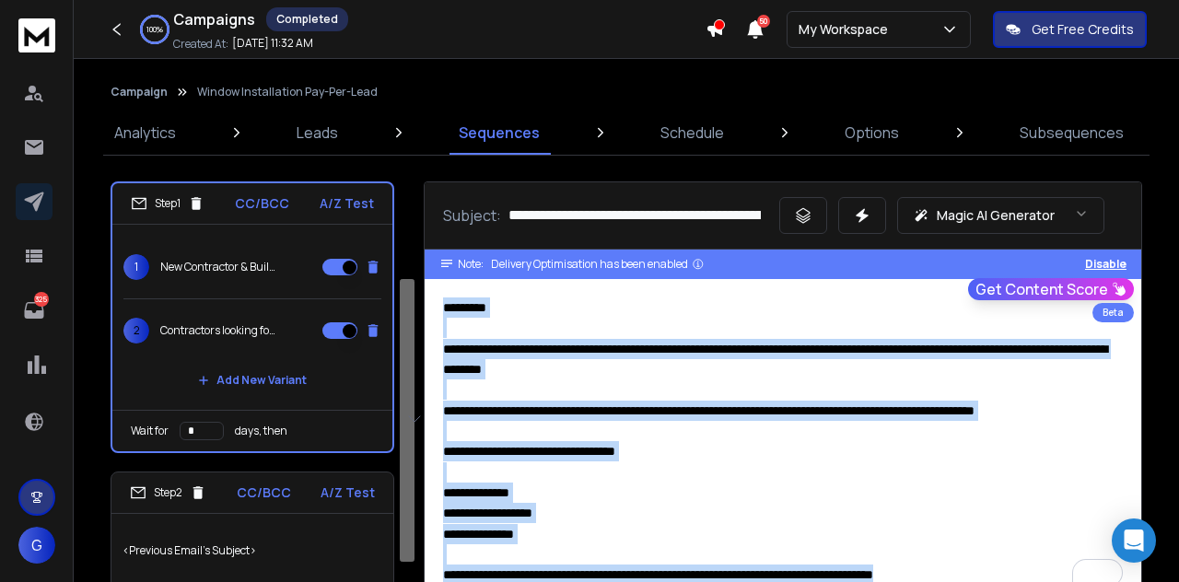
click at [733, 375] on div "**********" at bounding box center [783, 359] width 680 height 41
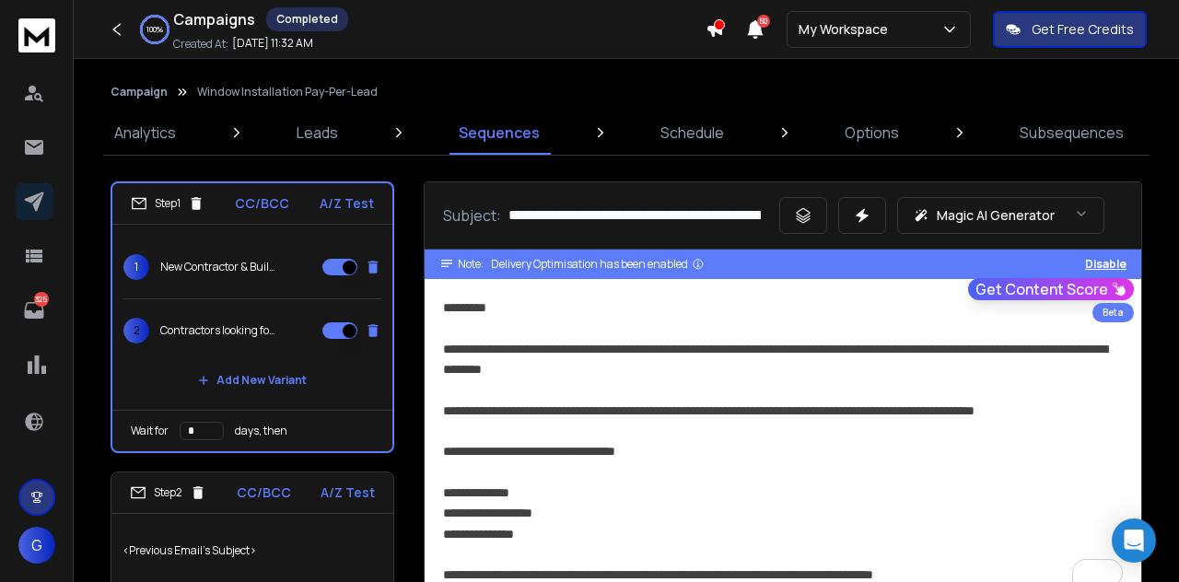
click at [250, 342] on div "2 Contractors looking for window partners" at bounding box center [200, 331] width 155 height 26
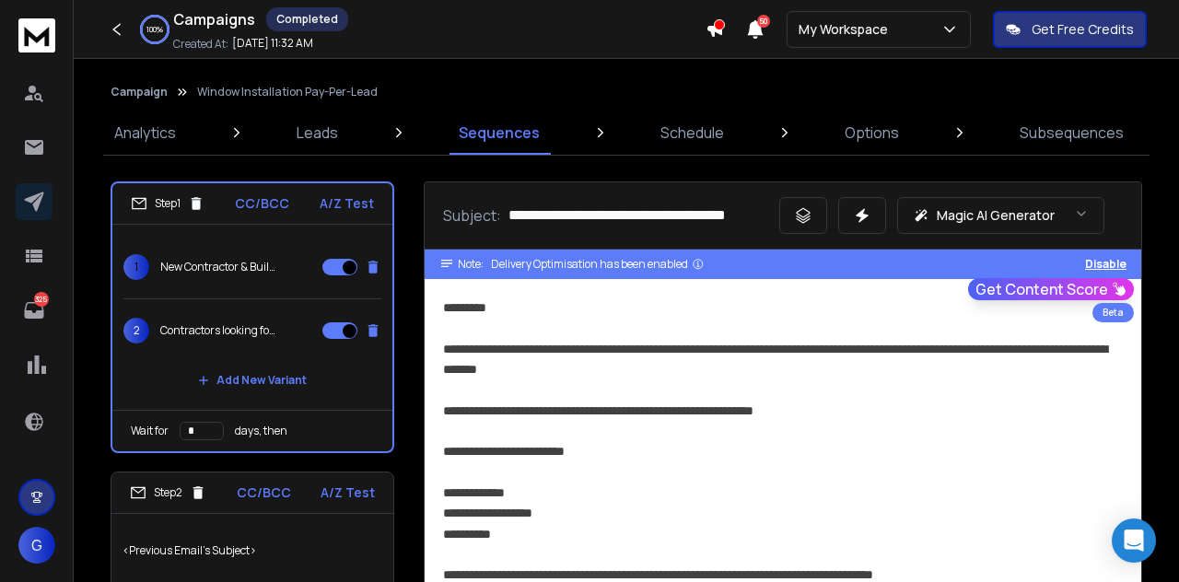
click at [247, 274] on div "1 New Contractor & Builder Leads for {{companyName}}" at bounding box center [200, 267] width 155 height 26
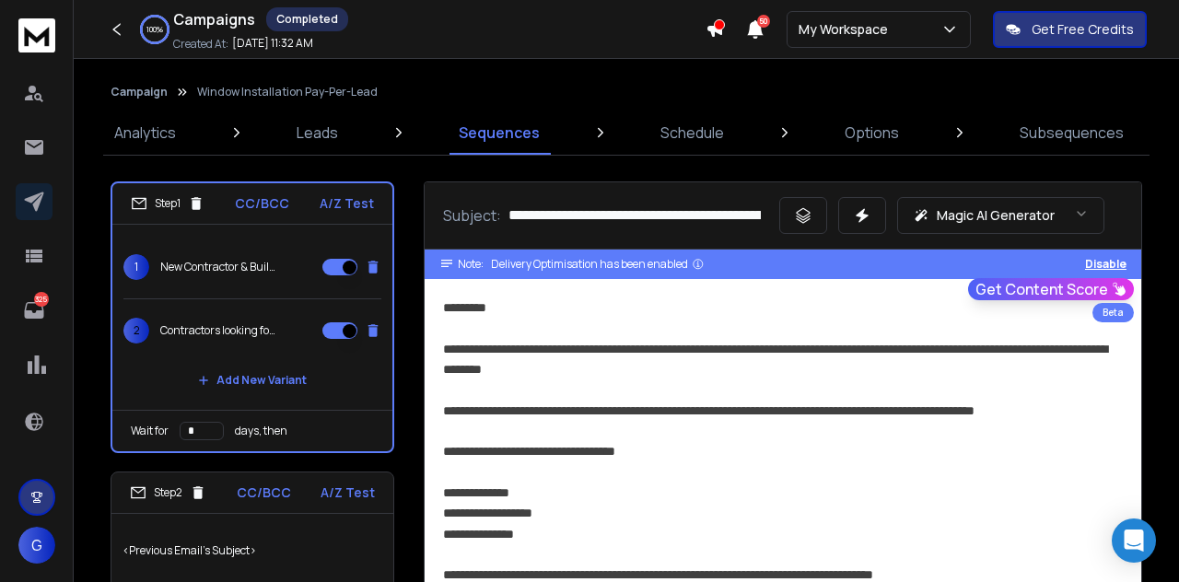
click at [235, 317] on div "2 Contractors looking for window partners" at bounding box center [252, 330] width 258 height 63
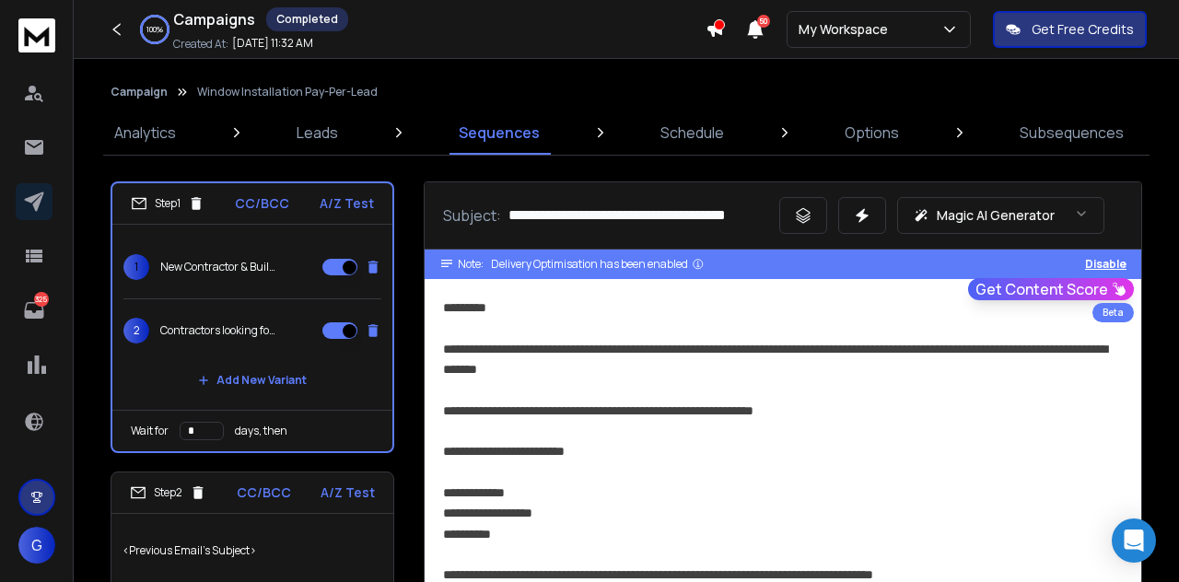
click at [279, 260] on div "1 New Contractor & Builder Leads for {{companyName}}" at bounding box center [252, 268] width 258 height 64
type input "**********"
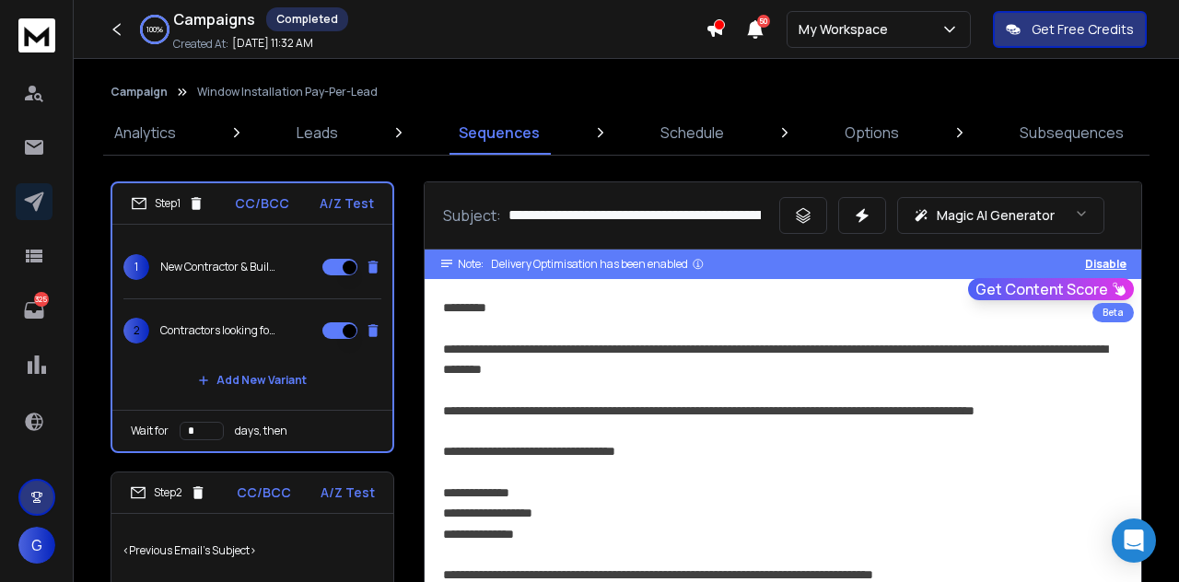
click at [448, 351] on div "**********" at bounding box center [783, 359] width 680 height 41
drag, startPoint x: 448, startPoint y: 351, endPoint x: 646, endPoint y: 347, distance: 197.1
click at [646, 347] on div "**********" at bounding box center [783, 359] width 680 height 41
copy div "**********"
click at [704, 331] on div "To enrich screen reader interactions, please activate Accessibility in Grammarl…" at bounding box center [783, 328] width 680 height 20
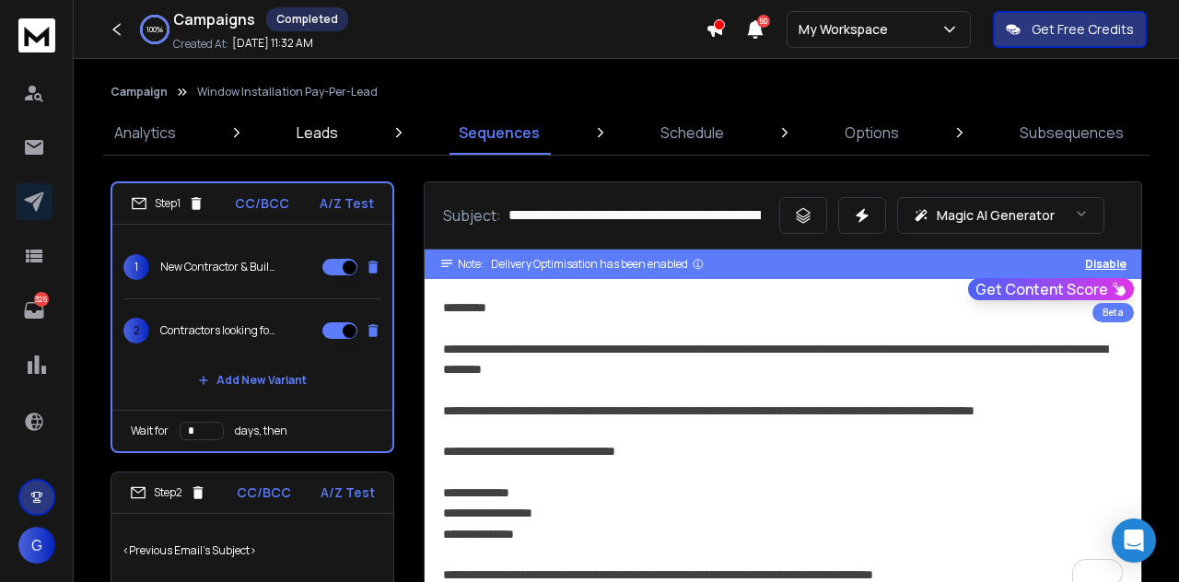
click at [317, 137] on p "Leads" at bounding box center [317, 133] width 41 height 22
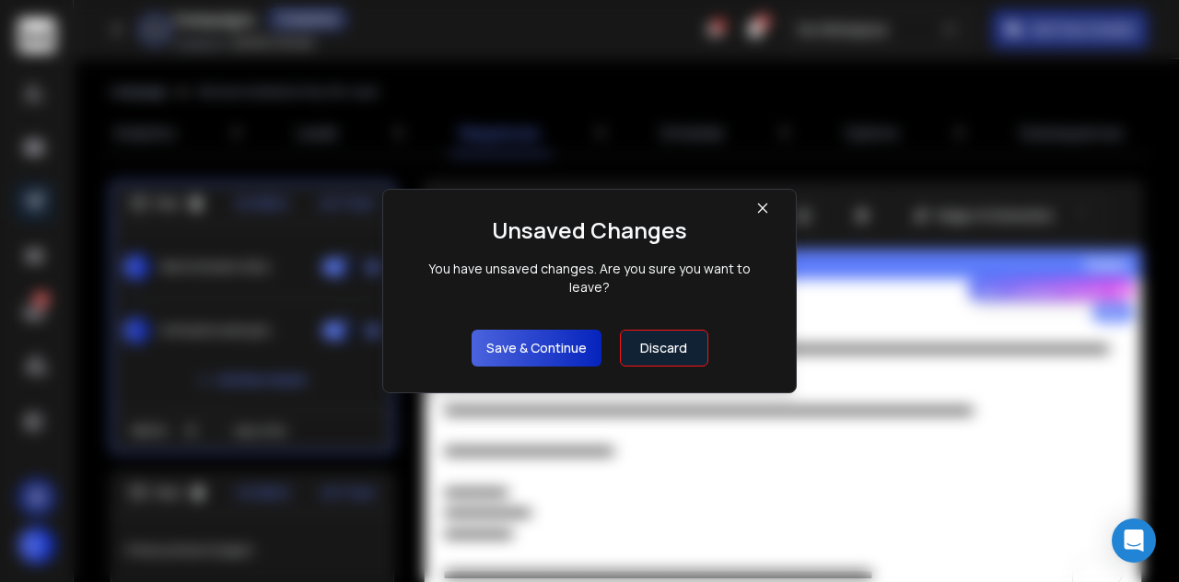
click at [573, 330] on button "Save & Continue" at bounding box center [537, 348] width 130 height 37
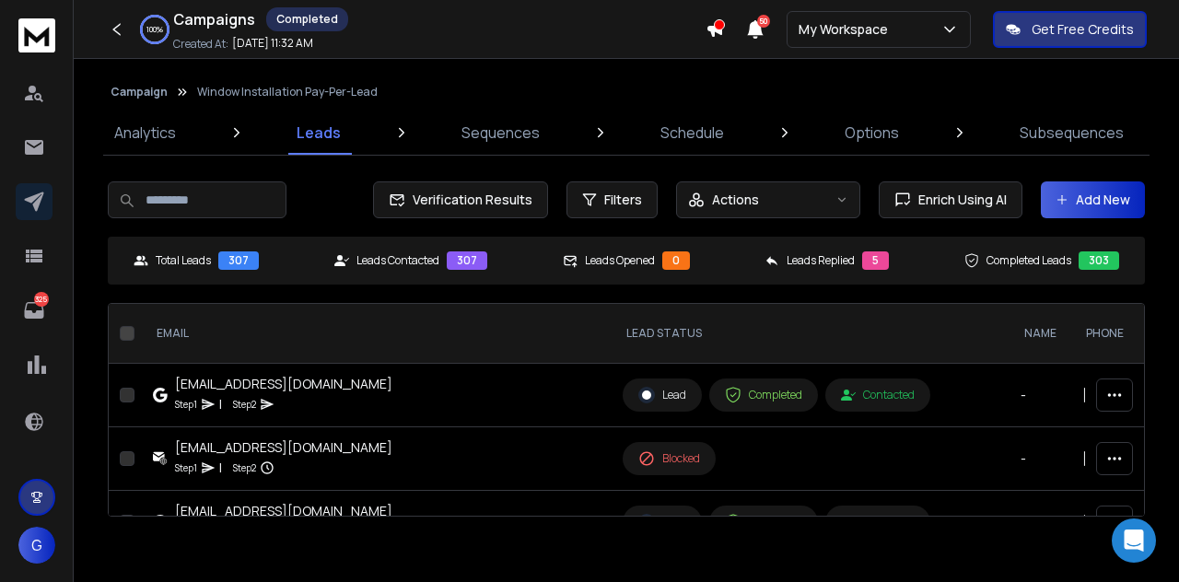
click at [1079, 188] on button "Add New" at bounding box center [1093, 199] width 104 height 37
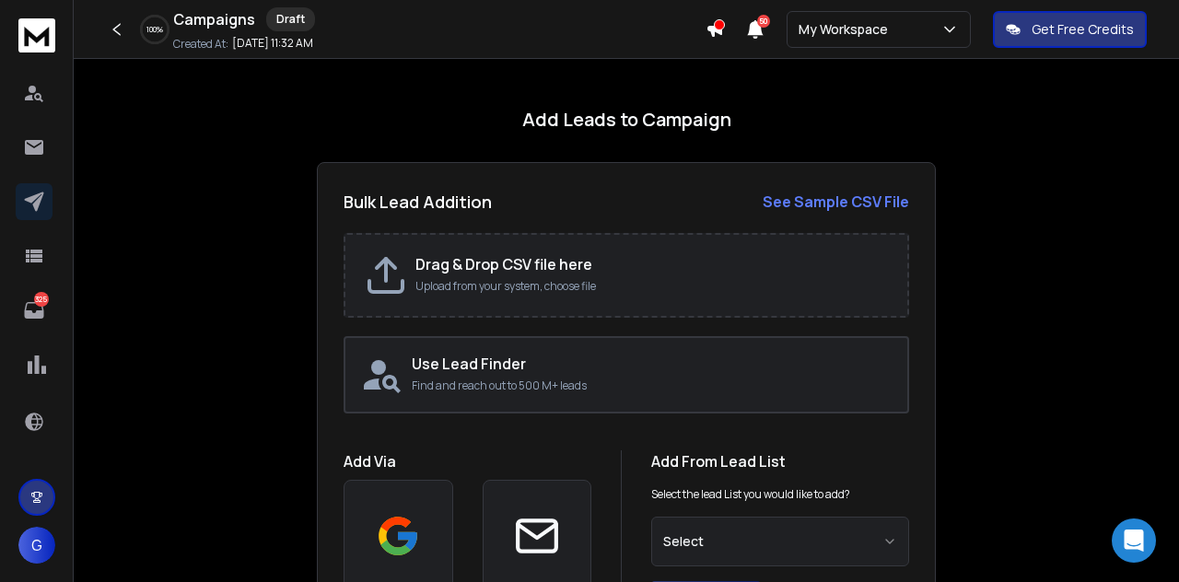
click at [504, 279] on p "Upload from your system, choose file" at bounding box center [651, 286] width 473 height 15
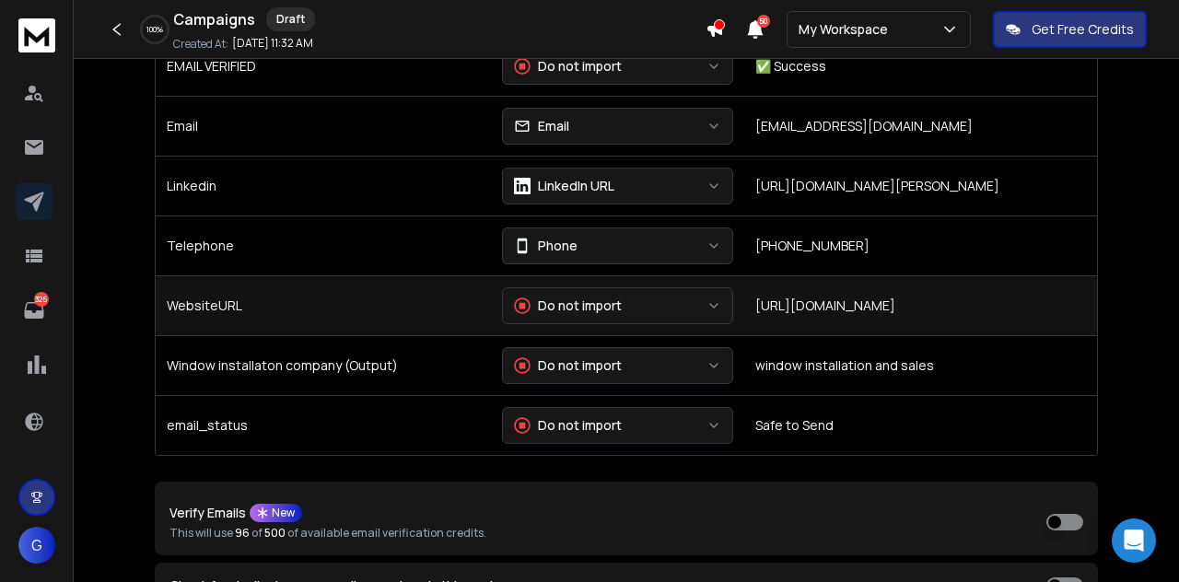
scroll to position [690, 0]
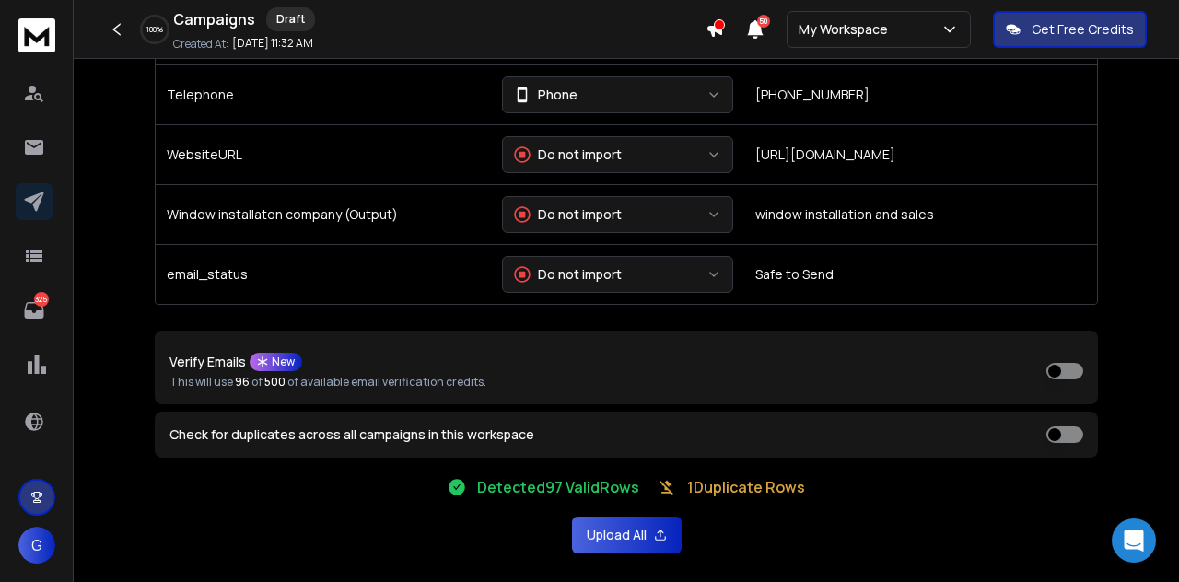
click at [645, 541] on button "Upload All" at bounding box center [627, 535] width 110 height 37
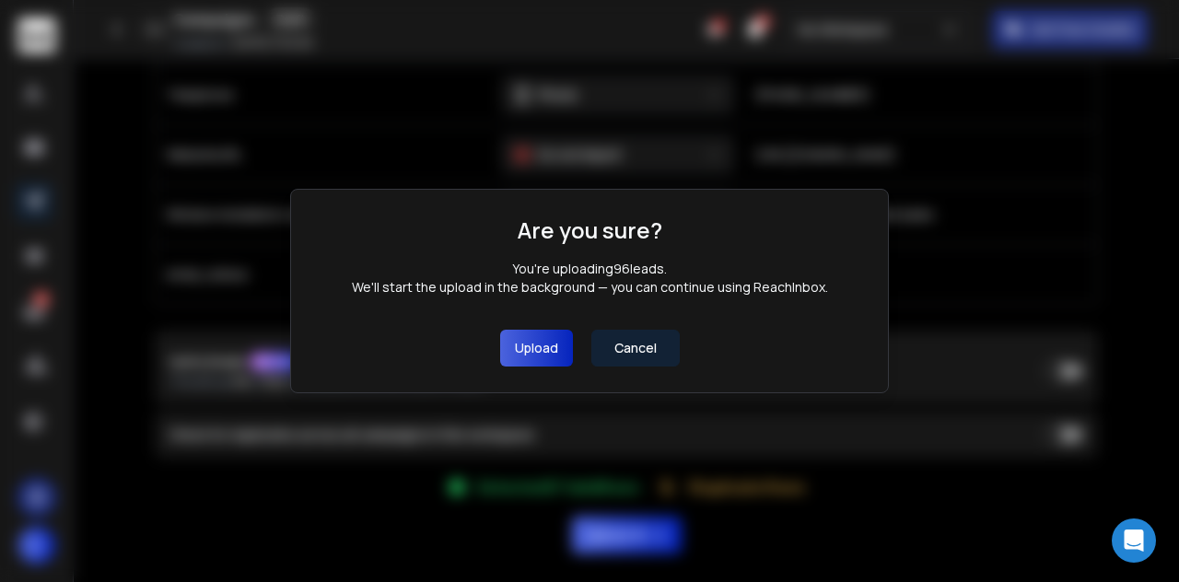
click at [536, 348] on button "Upload" at bounding box center [536, 348] width 73 height 37
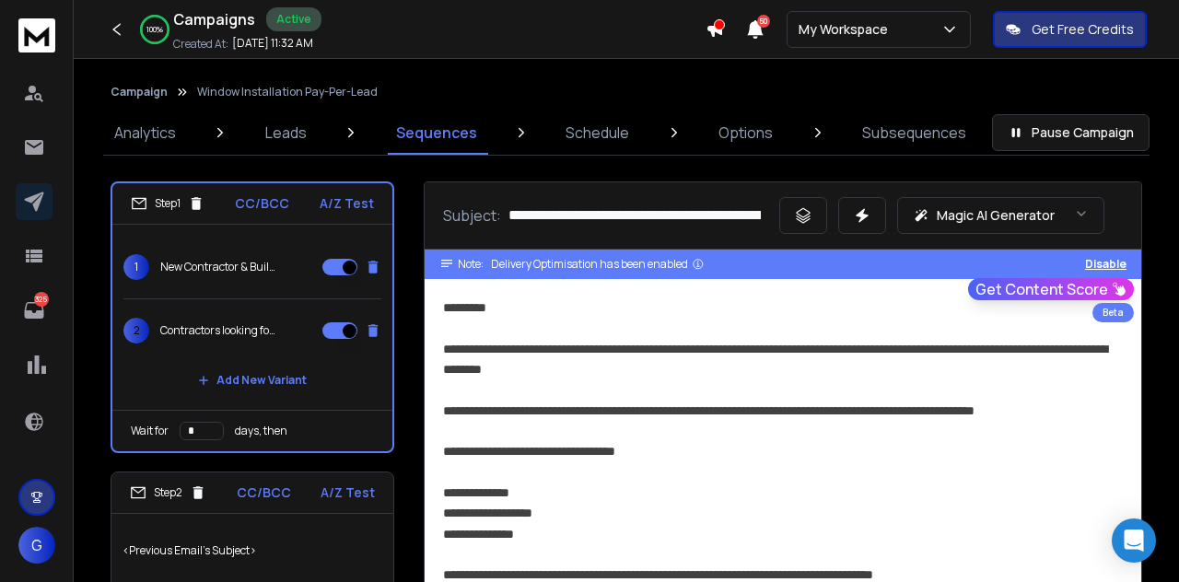
scroll to position [101, 0]
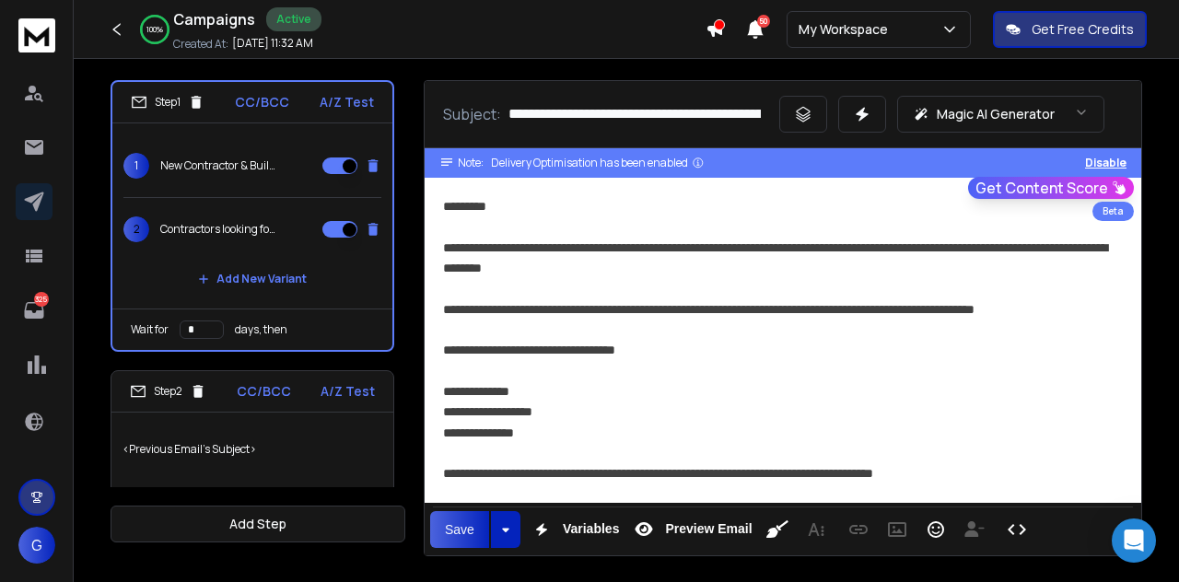
click at [633, 248] on div "**********" at bounding box center [783, 258] width 680 height 41
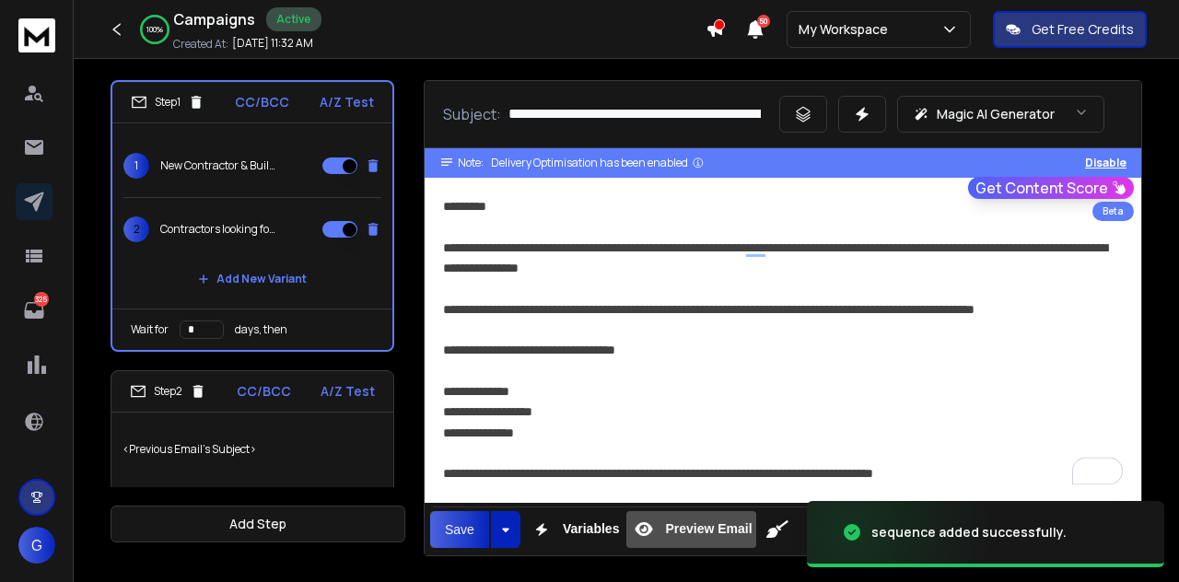
click at [649, 522] on icon "button" at bounding box center [644, 529] width 22 height 16
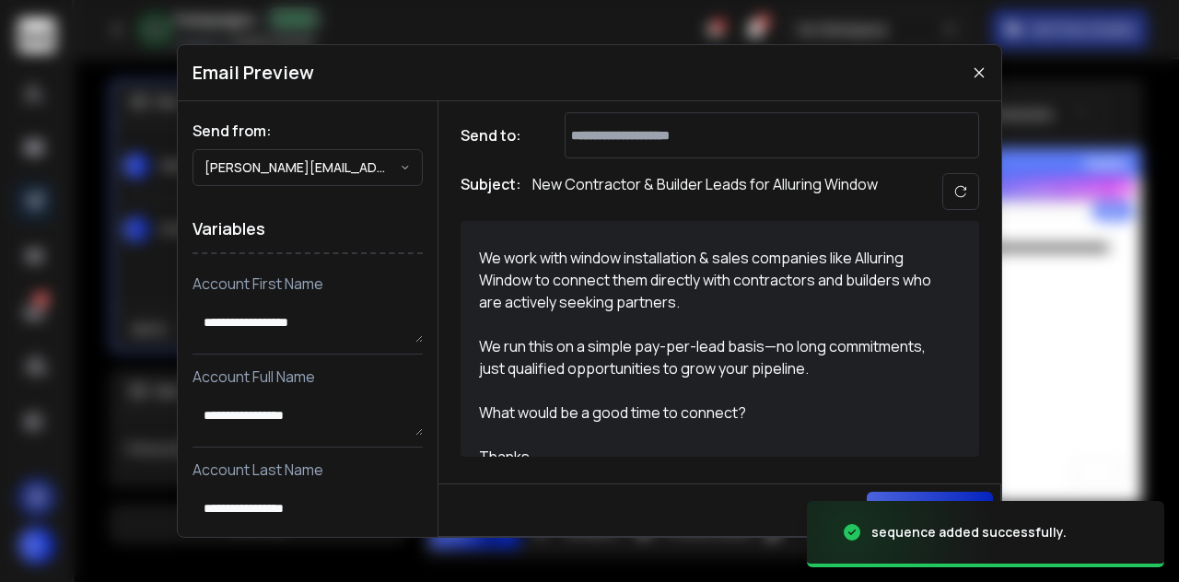
scroll to position [29, 0]
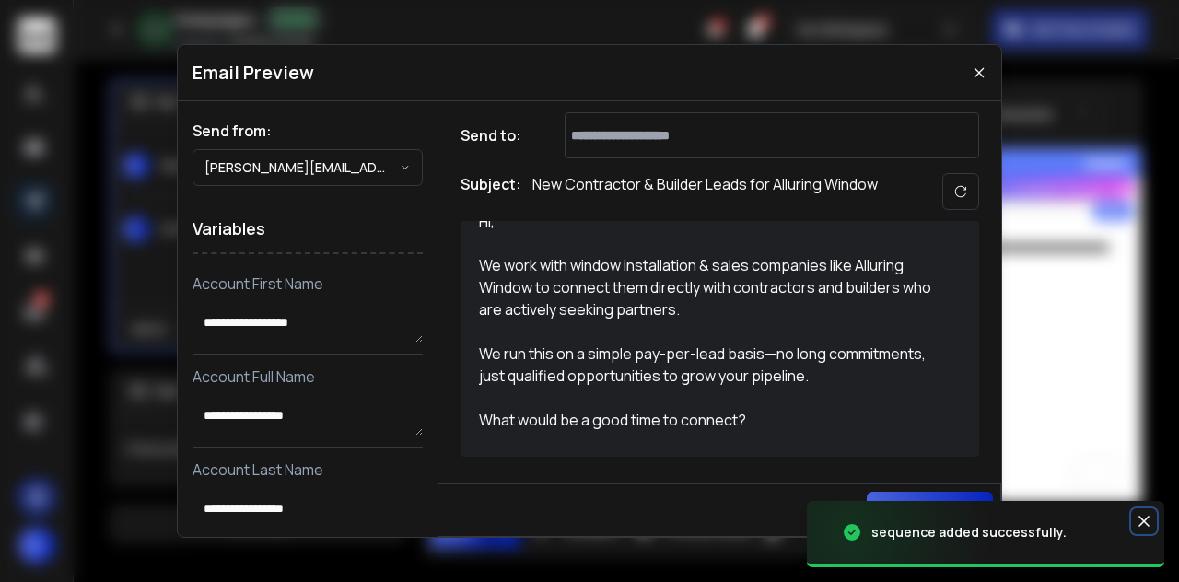
click at [1147, 518] on icon "Notifications (F8)" at bounding box center [1144, 521] width 18 height 18
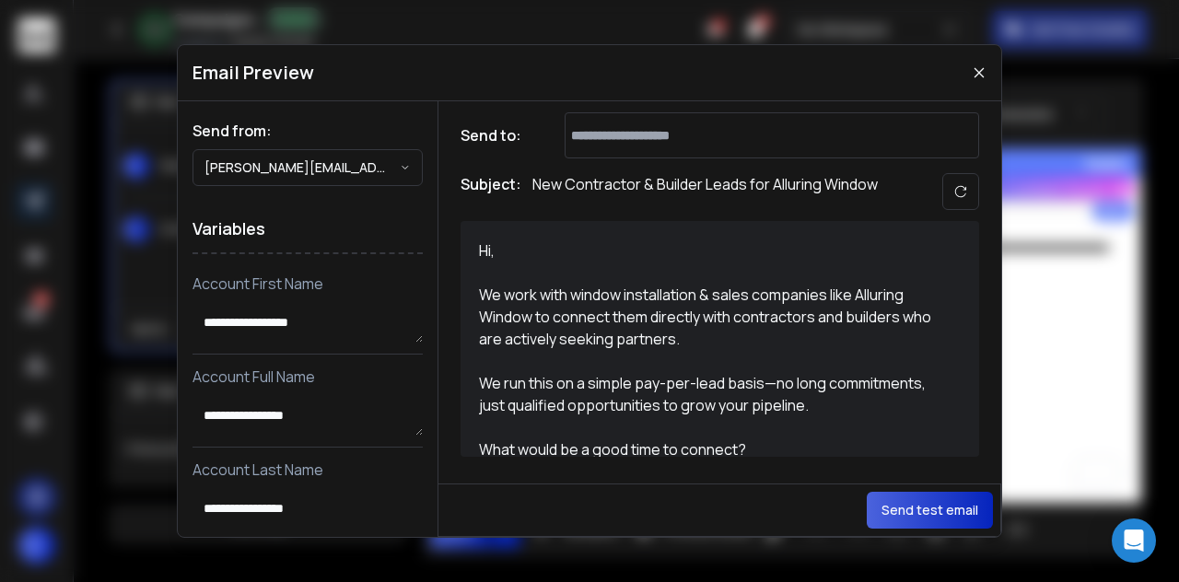
scroll to position [136, 0]
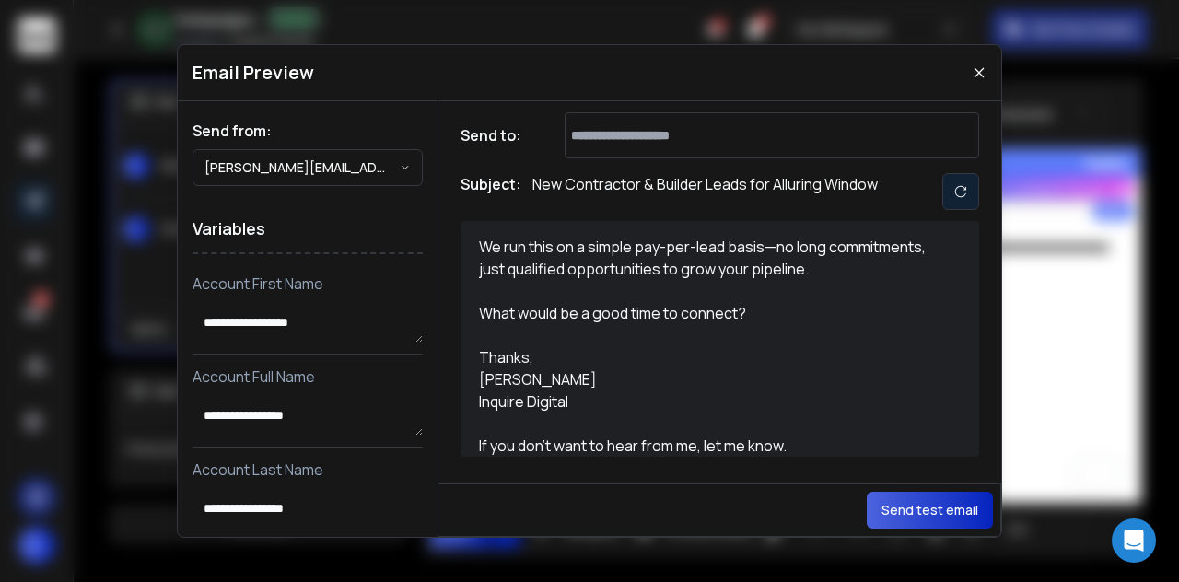
click at [942, 196] on button at bounding box center [960, 191] width 37 height 37
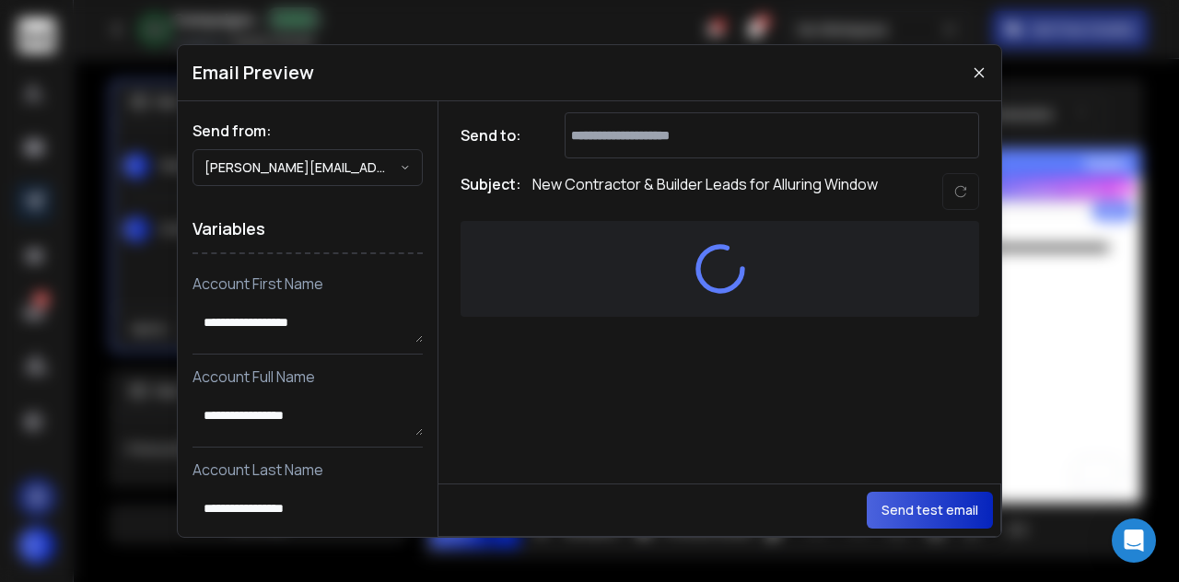
scroll to position [0, 0]
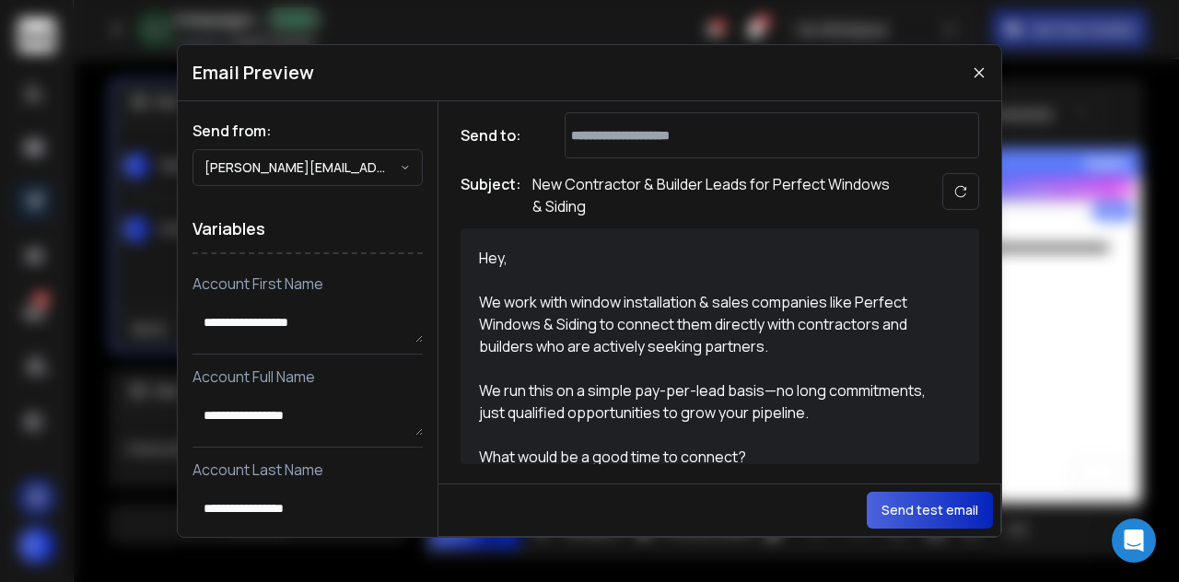
click at [969, 72] on div "Email Preview" at bounding box center [589, 72] width 823 height 55
click at [973, 72] on icon at bounding box center [979, 72] width 15 height 15
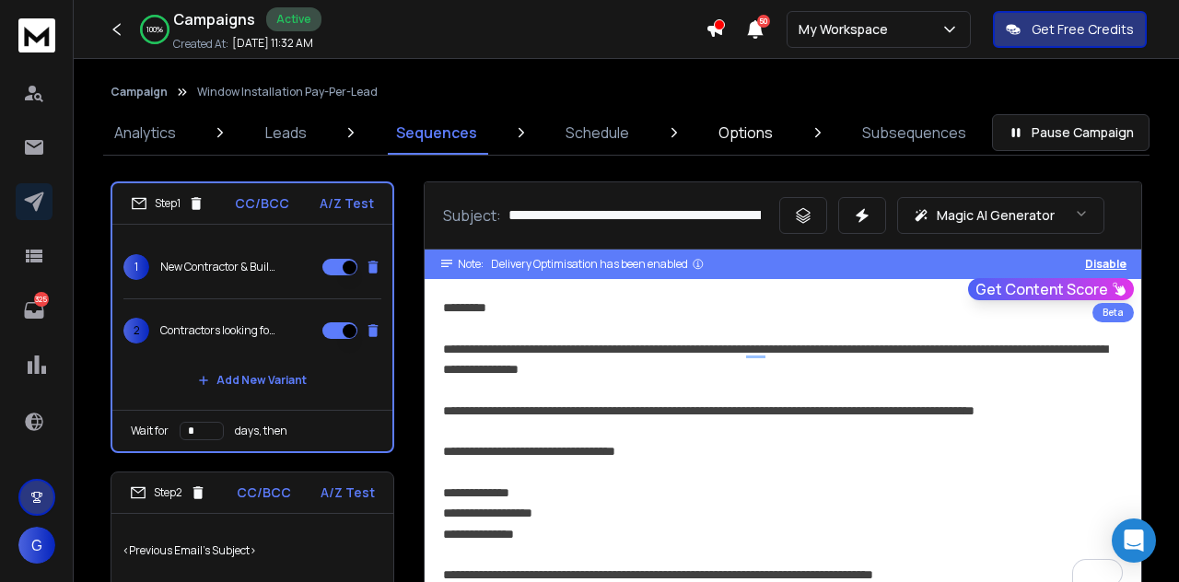
click at [745, 136] on p "Options" at bounding box center [745, 133] width 54 height 22
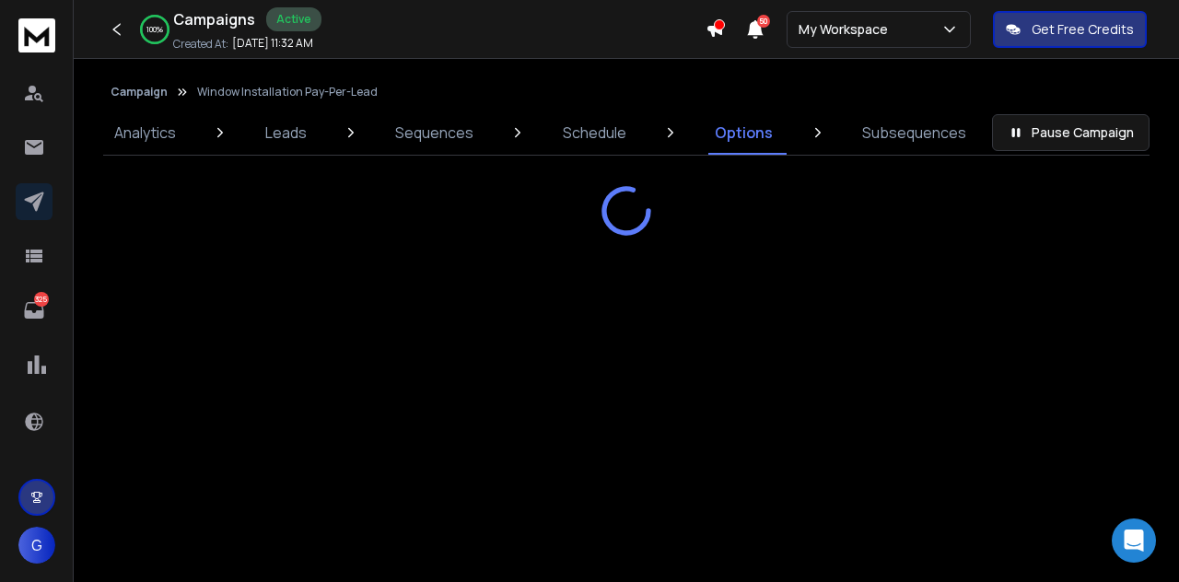
select select "**********"
select select "*"
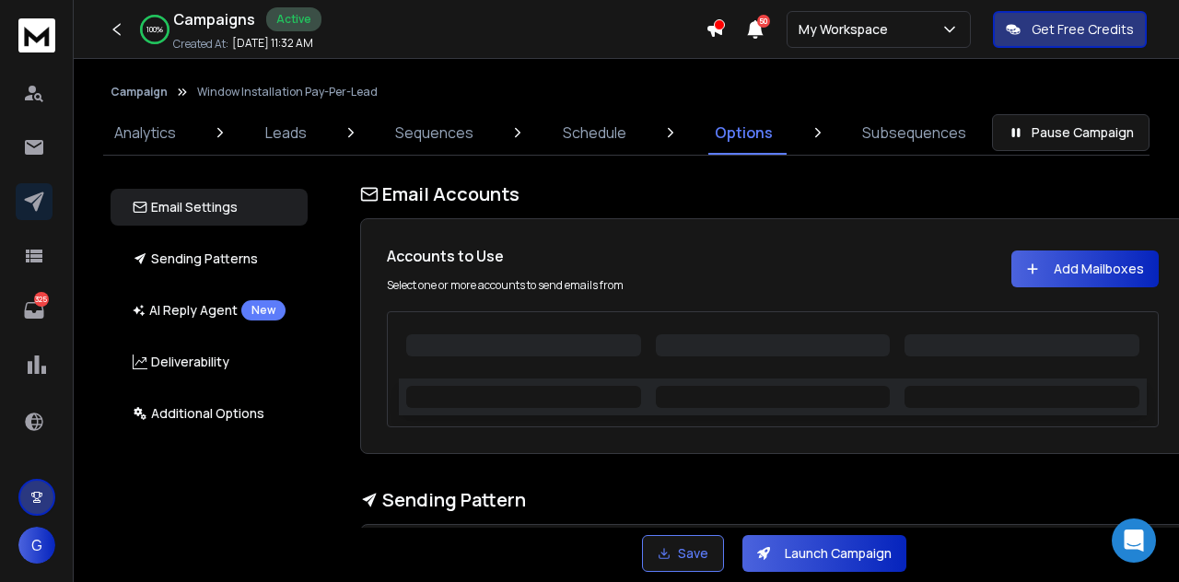
click at [859, 553] on button "Launch Campaign" at bounding box center [824, 553] width 164 height 37
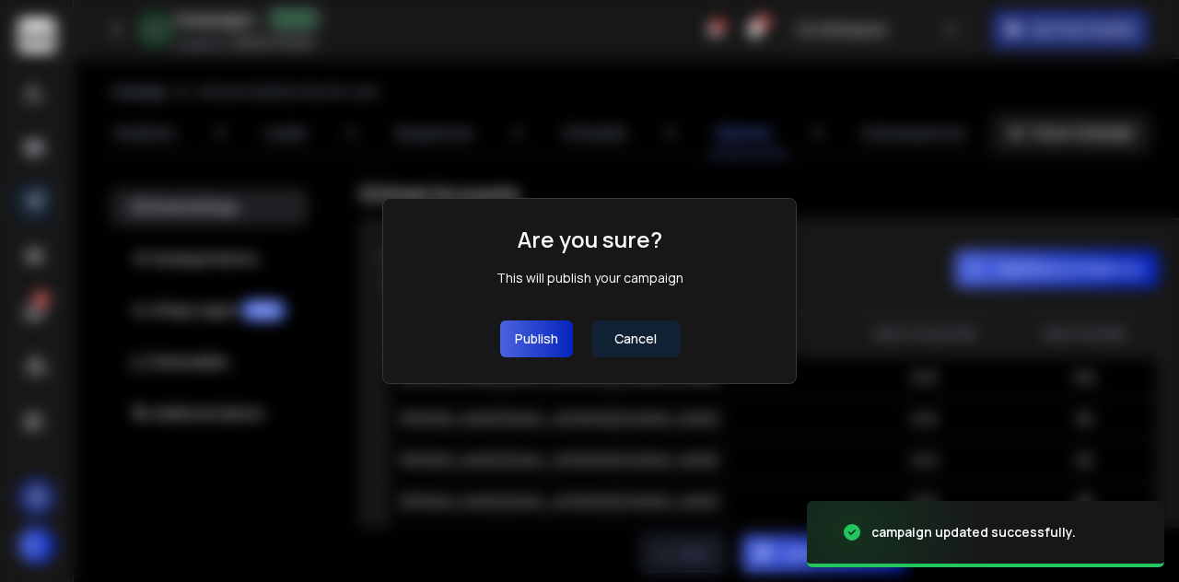
click at [541, 327] on button "Publish" at bounding box center [536, 338] width 73 height 37
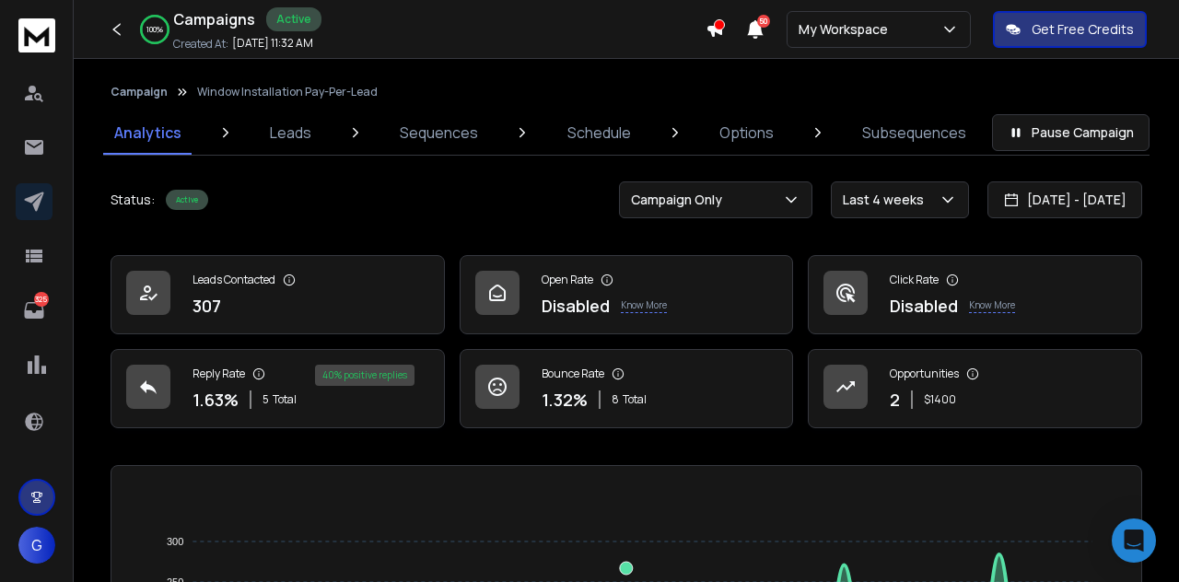
click at [143, 100] on div "Campaign Window Installation Pay-Per-Lead" at bounding box center [626, 91] width 1046 height 29
click at [143, 96] on button "Campaign" at bounding box center [139, 92] width 57 height 15
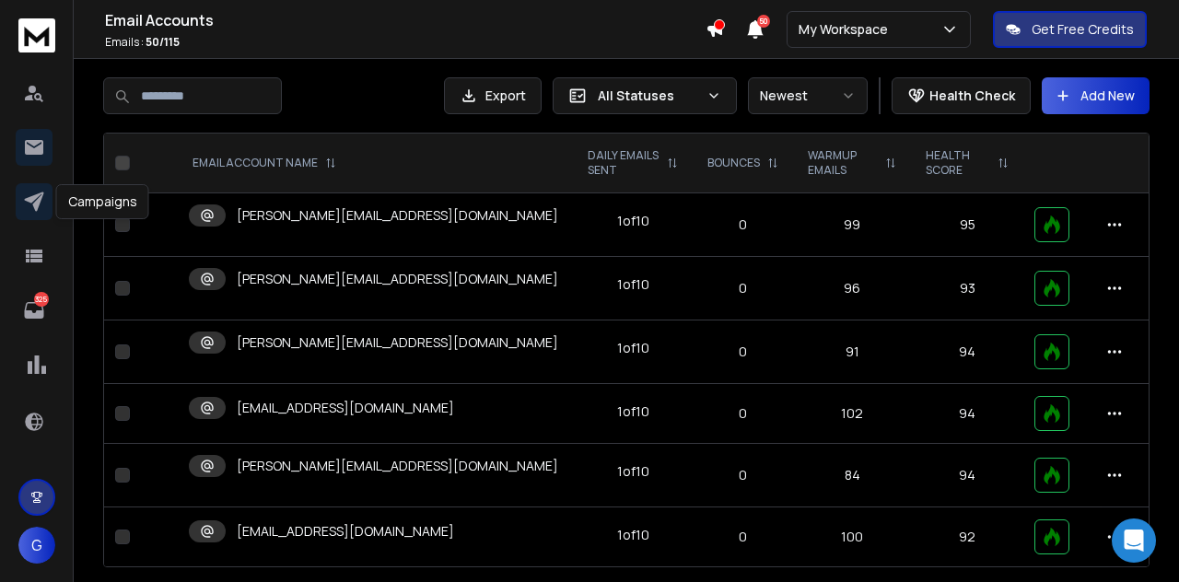
click at [29, 205] on icon at bounding box center [34, 202] width 22 height 22
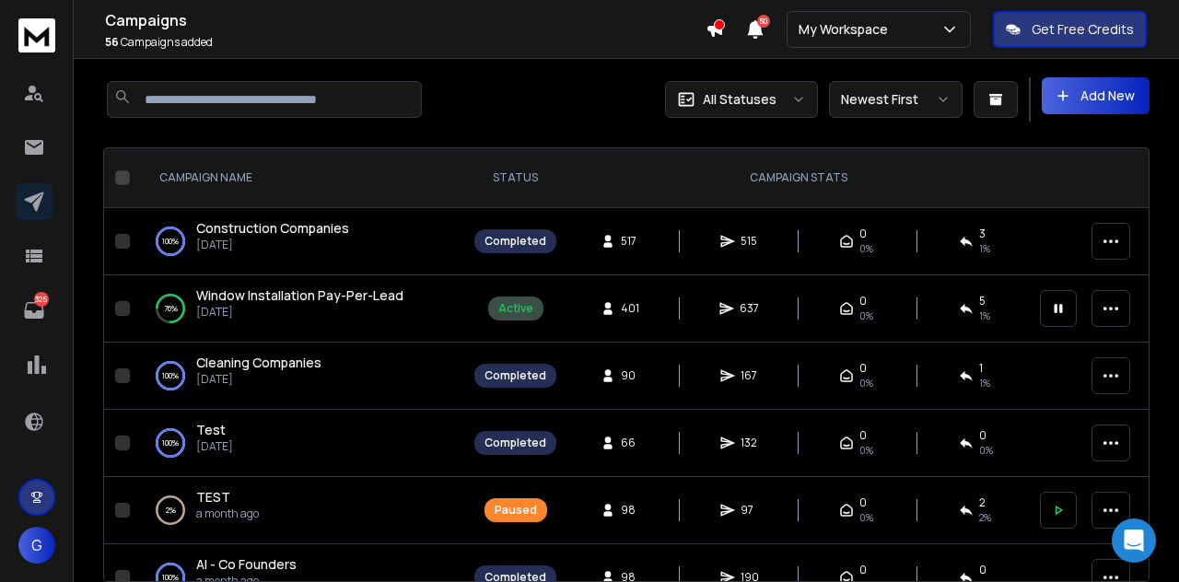
click at [324, 294] on span "Window Installation Pay-Per-Lead" at bounding box center [299, 294] width 207 height 17
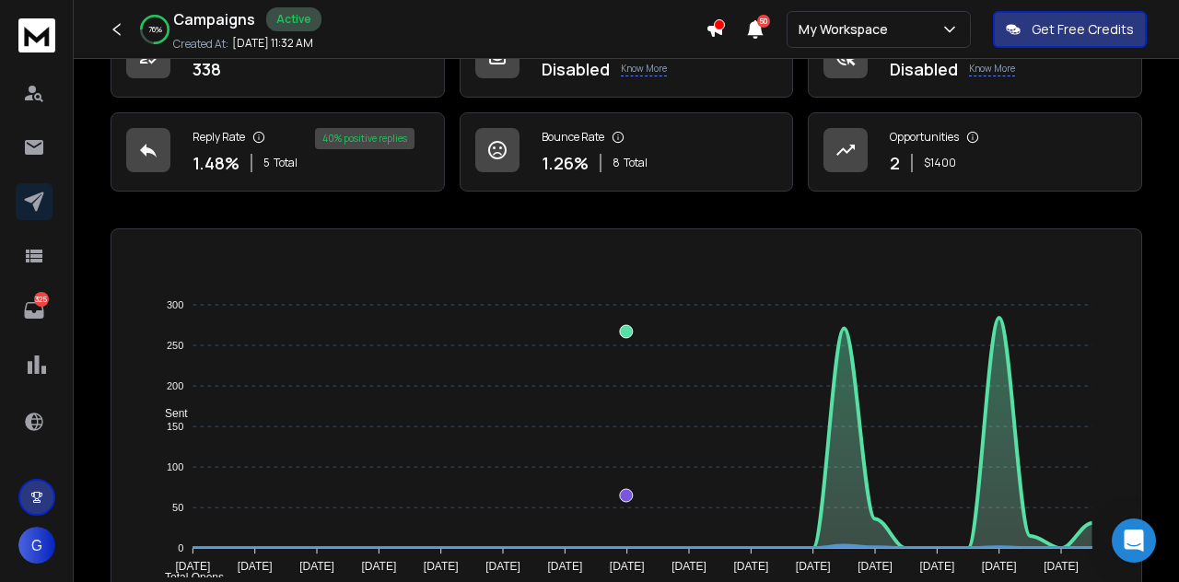
scroll to position [253, 0]
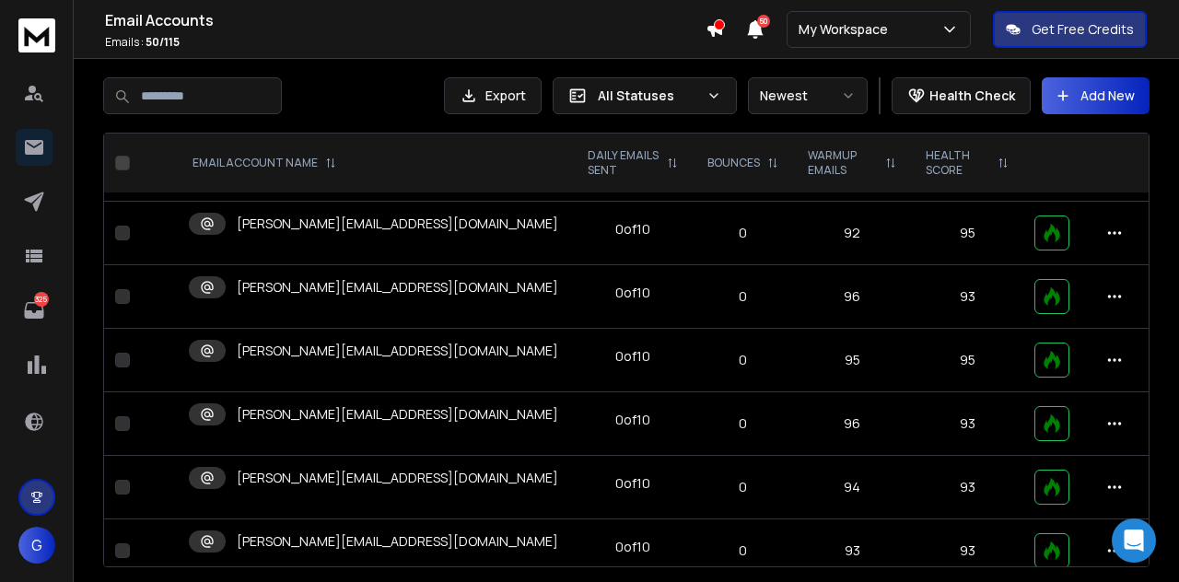
scroll to position [1061, 0]
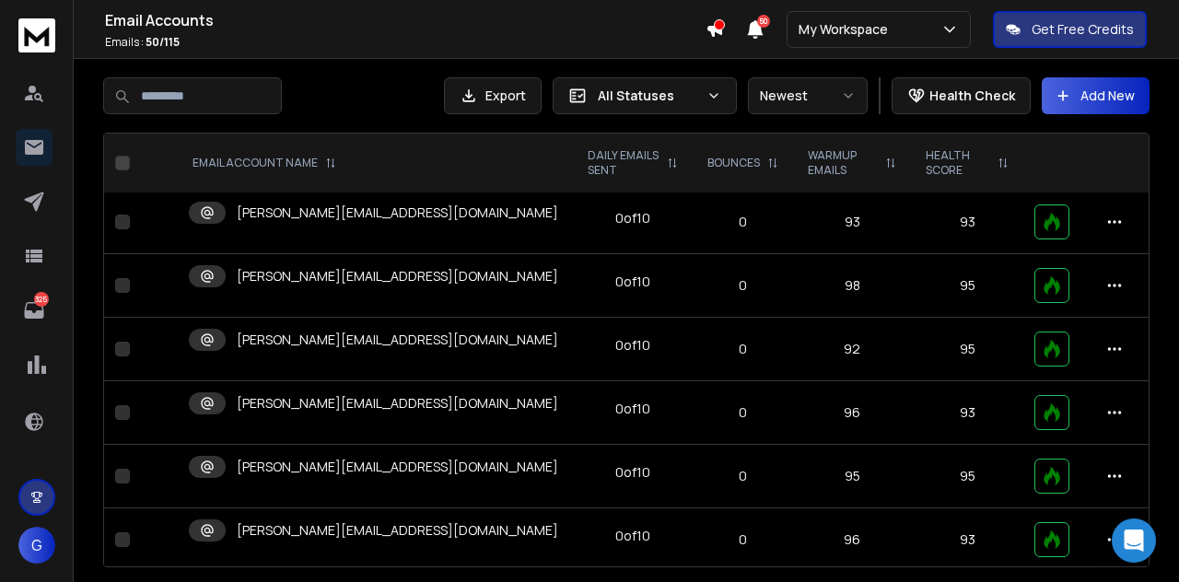
click at [421, 265] on div "[PERSON_NAME][EMAIL_ADDRESS][DOMAIN_NAME]" at bounding box center [375, 279] width 373 height 29
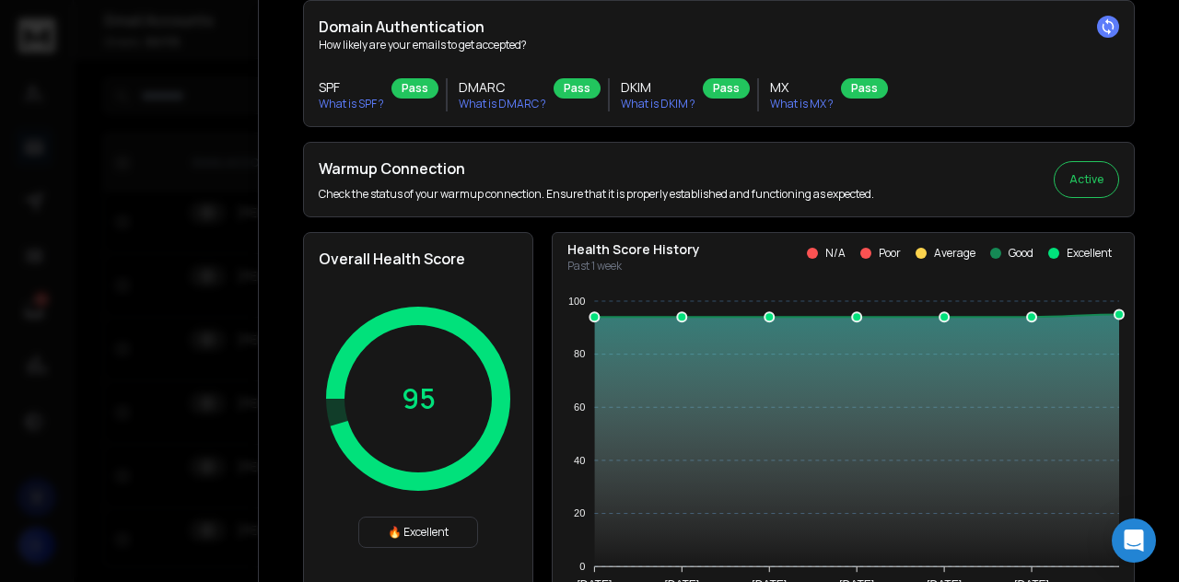
scroll to position [852, 0]
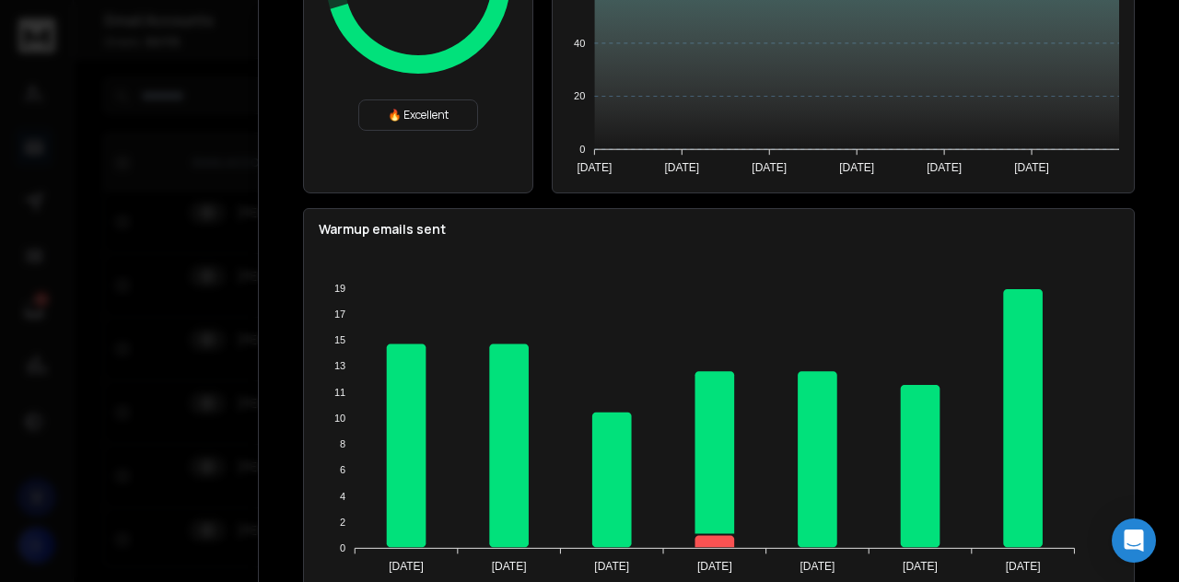
click at [170, 288] on div at bounding box center [589, 291] width 1179 height 582
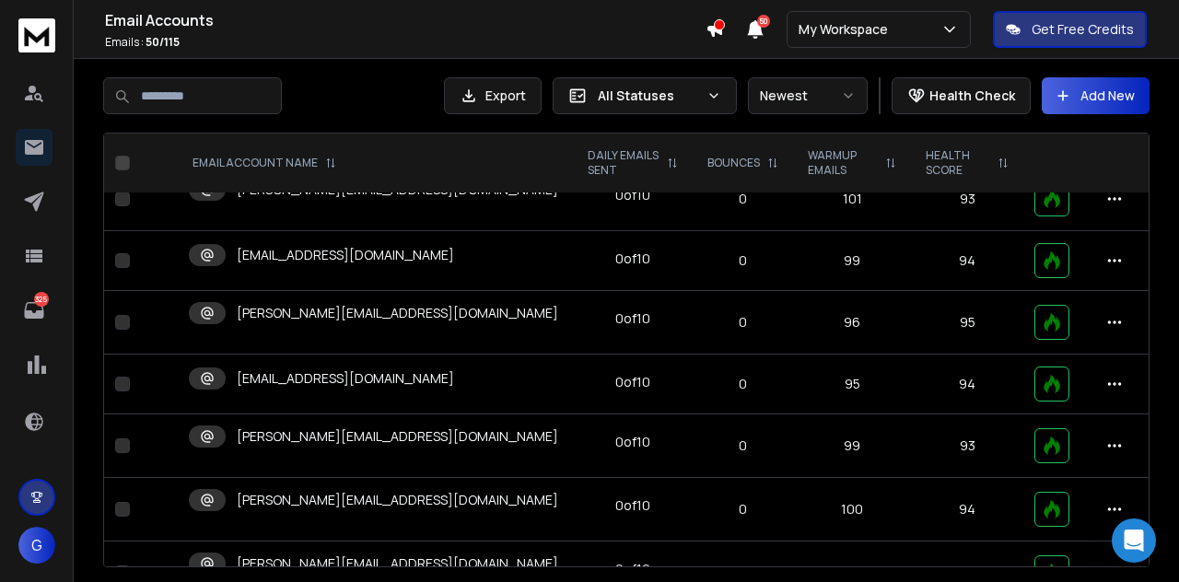
scroll to position [2663, 0]
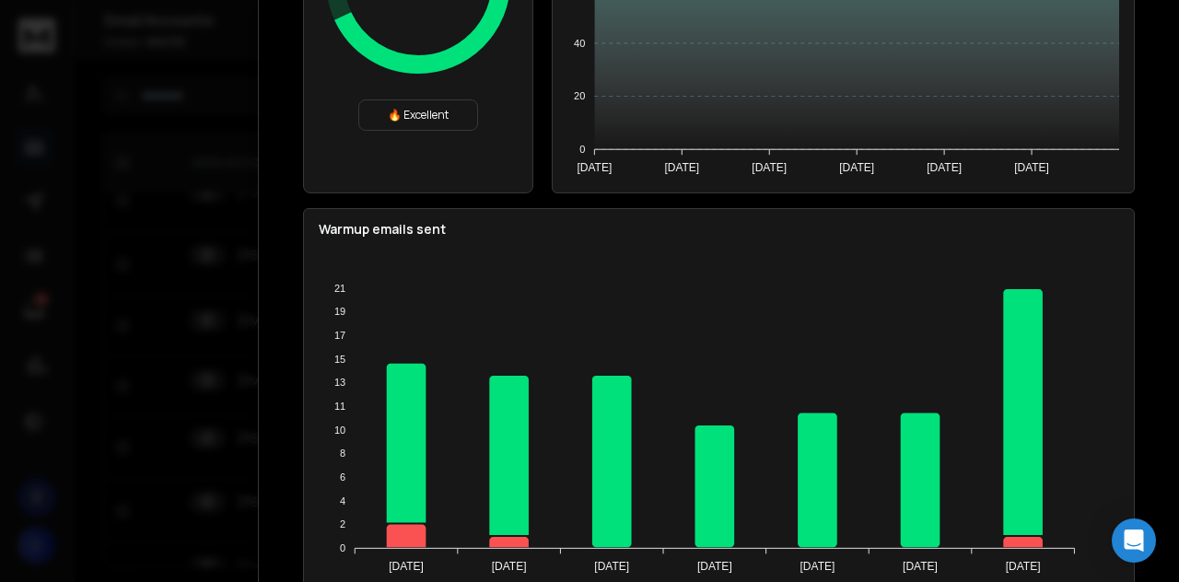
scroll to position [879, 0]
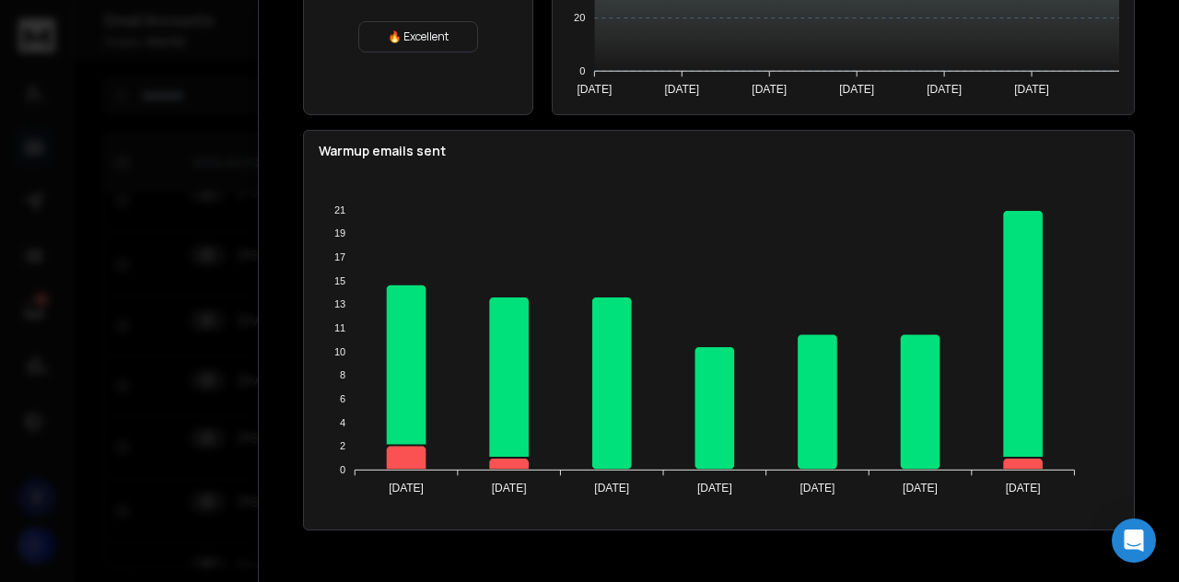
click at [233, 463] on div at bounding box center [589, 291] width 1179 height 582
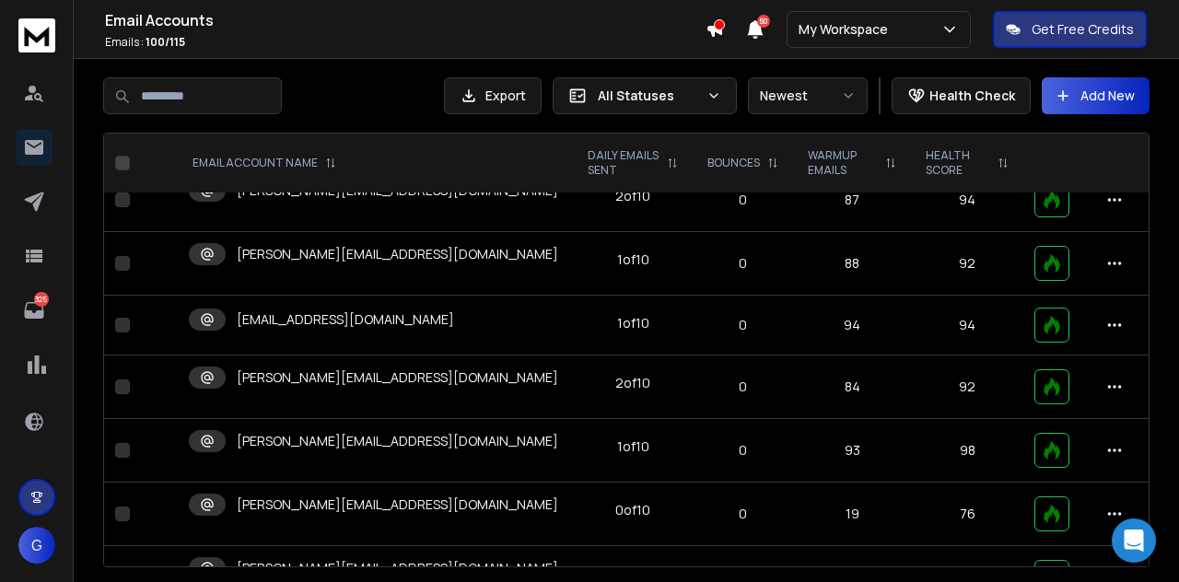
scroll to position [5656, 0]
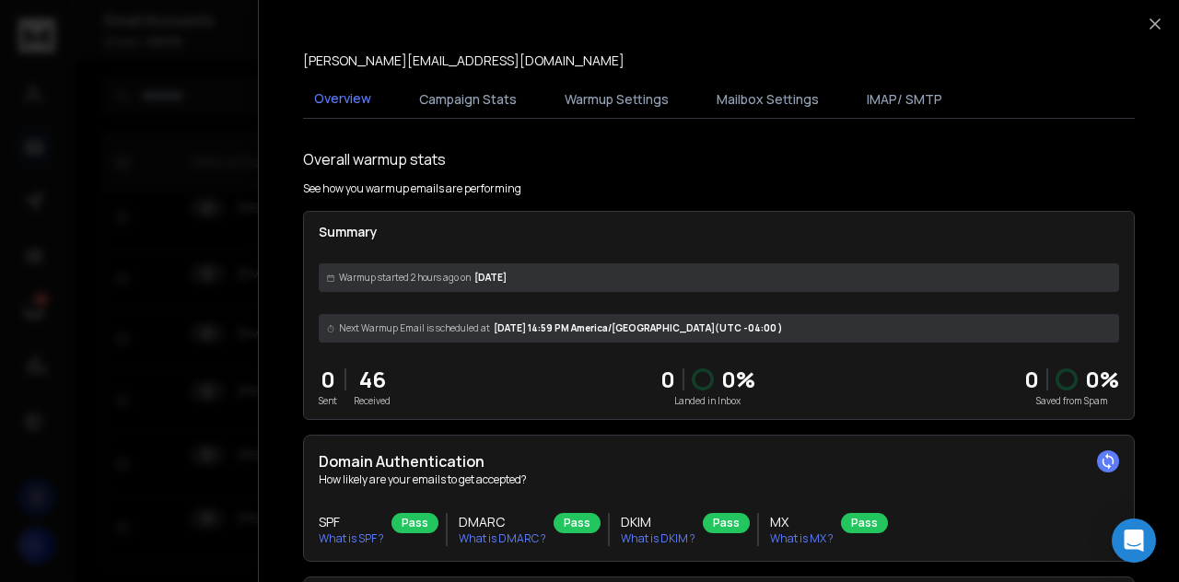
scroll to position [852, 0]
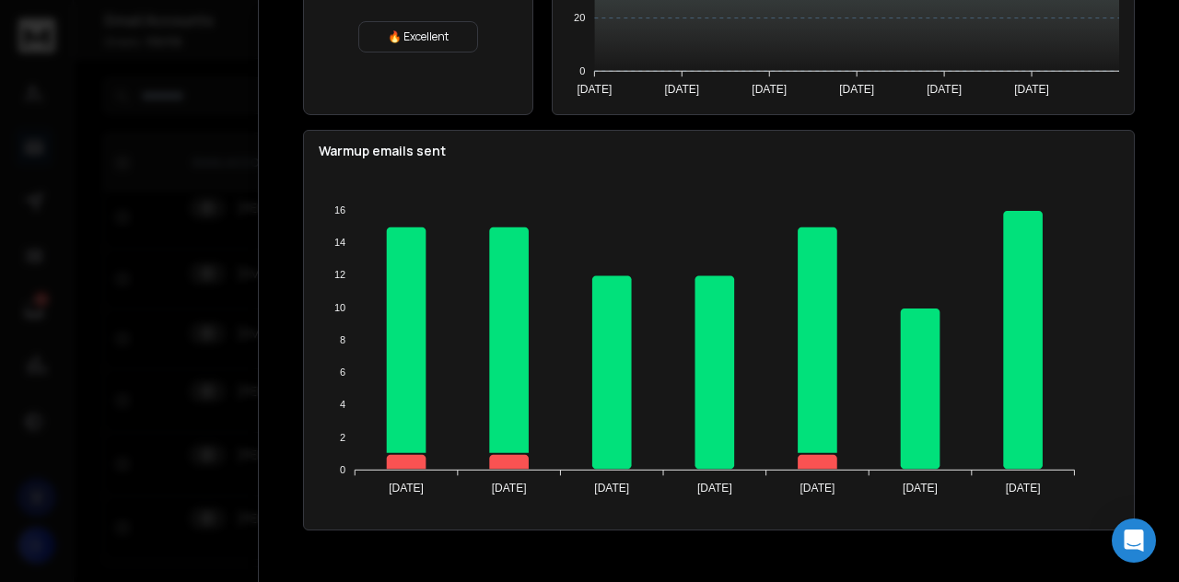
click at [148, 264] on div at bounding box center [589, 291] width 1179 height 582
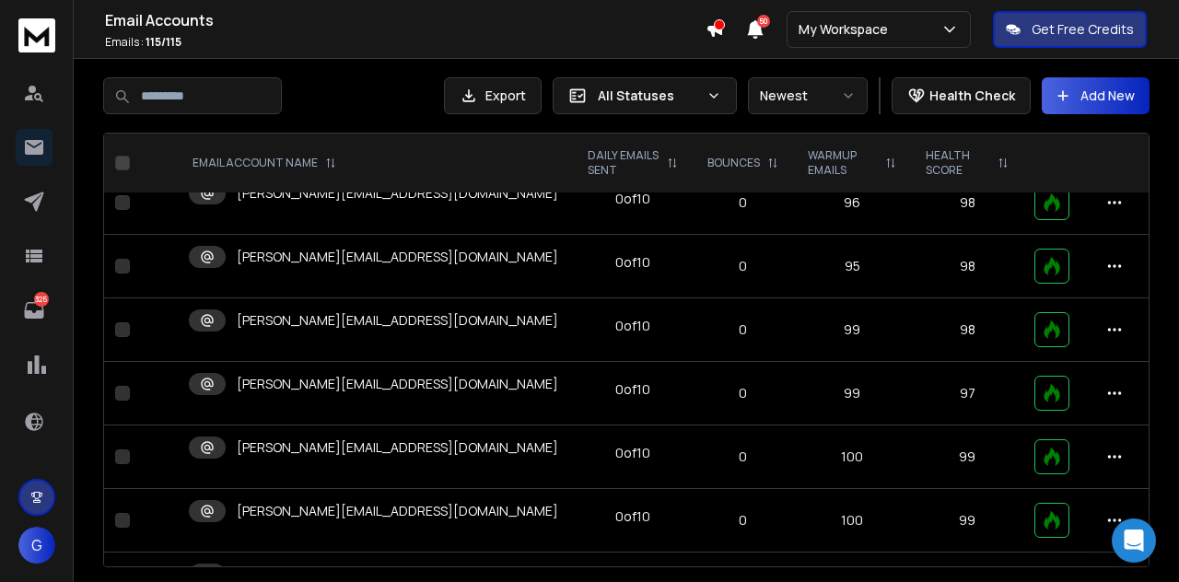
scroll to position [6525, 0]
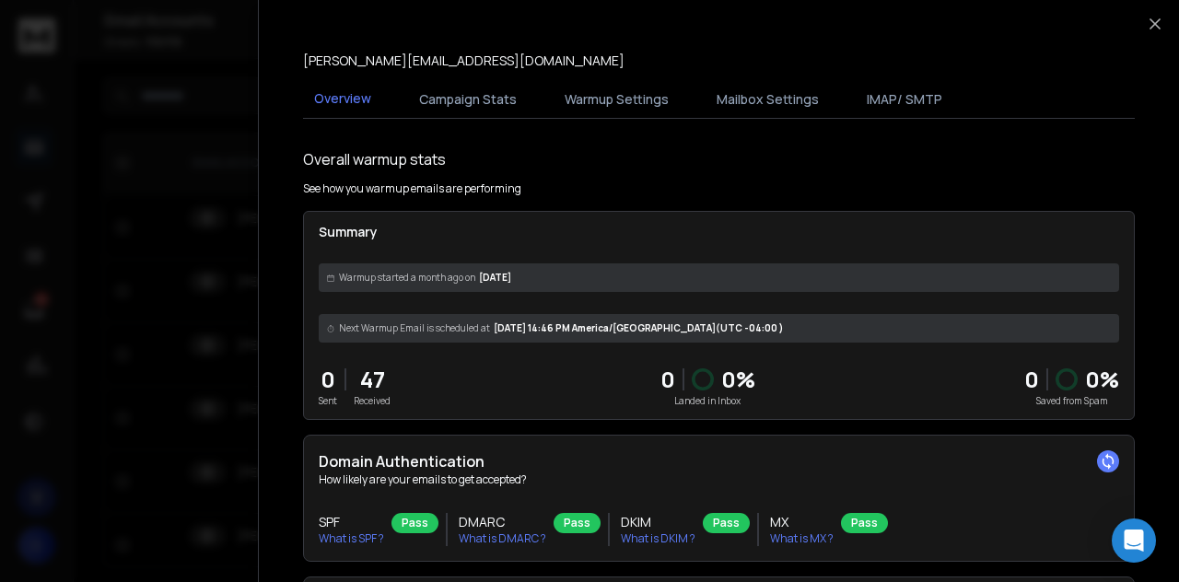
scroll to position [852, 0]
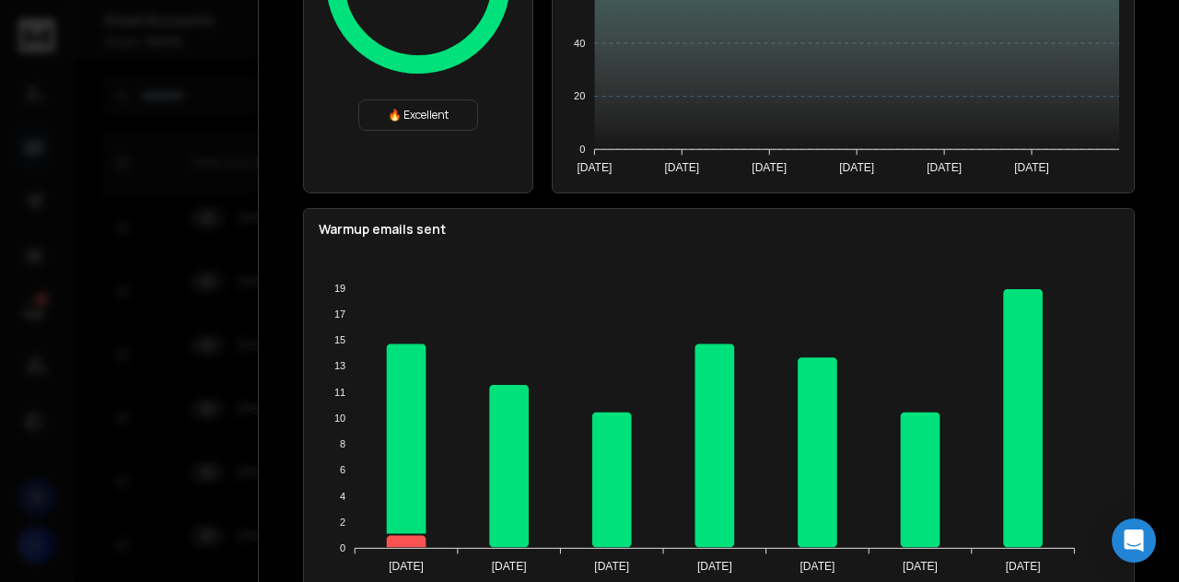
drag, startPoint x: 116, startPoint y: 332, endPoint x: 134, endPoint y: 329, distance: 18.6
click at [115, 332] on div at bounding box center [589, 291] width 1179 height 582
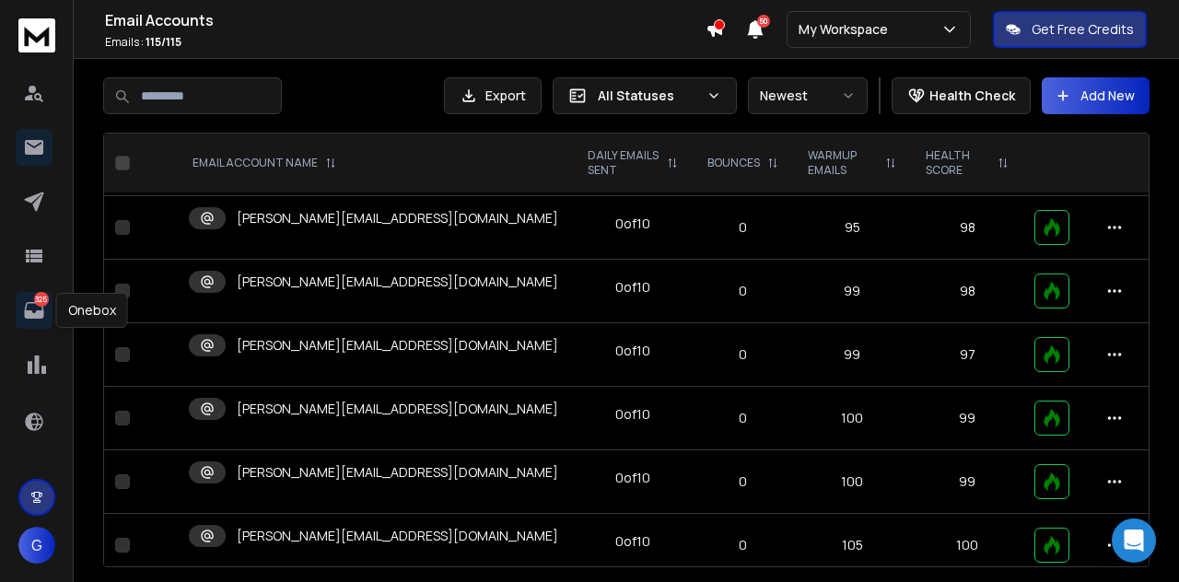
click at [32, 308] on icon at bounding box center [34, 310] width 22 height 22
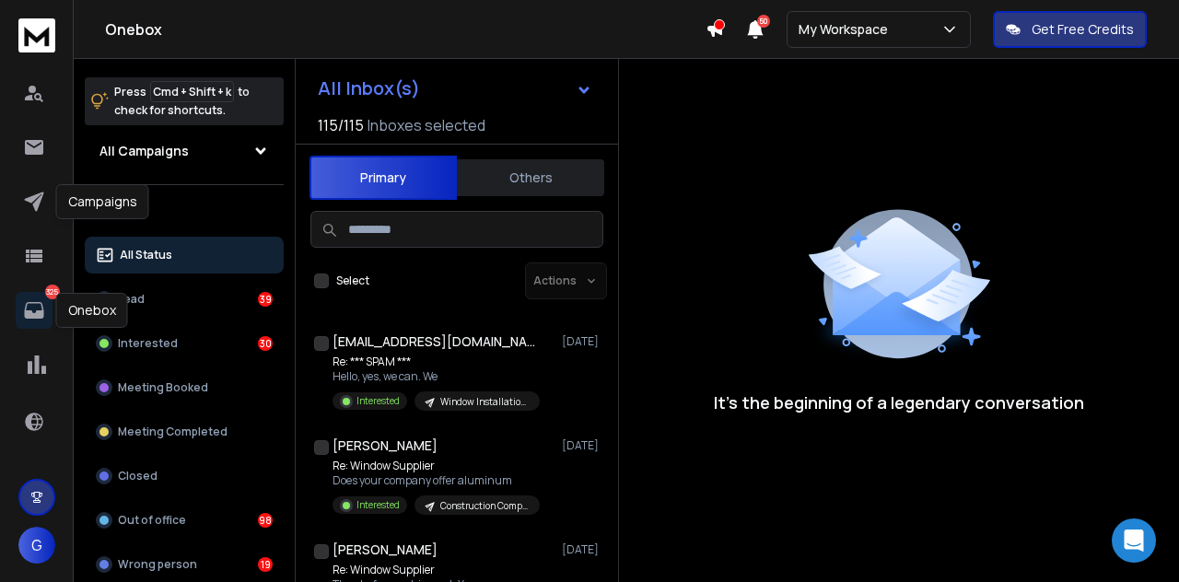
click at [50, 197] on body "Get only verified leads with our AI-powered Lead Finder, starting at $22/mo Try…" at bounding box center [589, 291] width 1179 height 582
click at [24, 194] on icon at bounding box center [34, 202] width 22 height 22
